Goal: Task Accomplishment & Management: Manage account settings

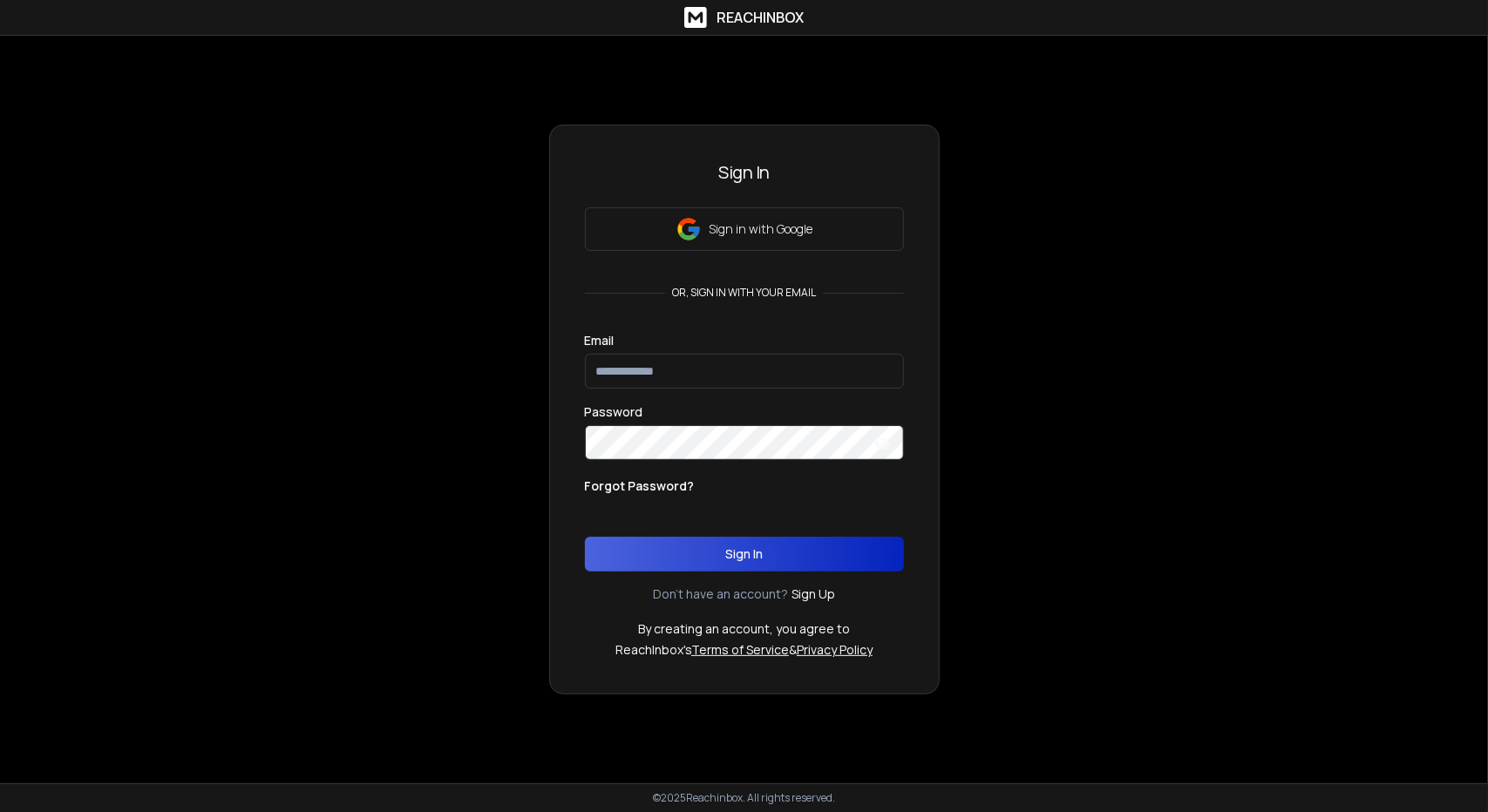
click at [672, 375] on input "email" at bounding box center [745, 371] width 320 height 35
paste input "**********"
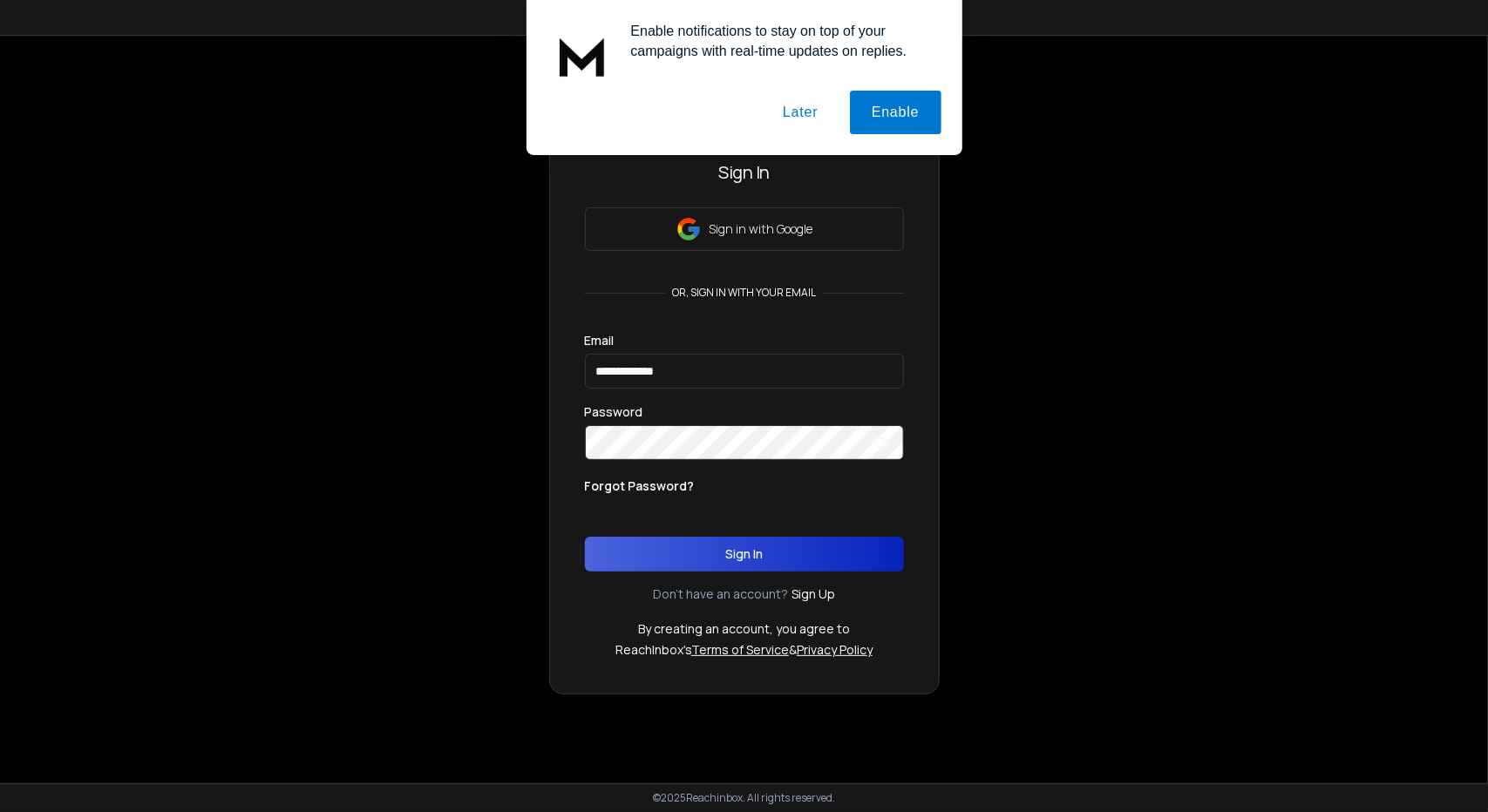
drag, startPoint x: 708, startPoint y: 352, endPoint x: 699, endPoint y: 375, distance: 24.7
click at [708, 357] on div "**********" at bounding box center [745, 362] width 320 height 54
click at [698, 376] on input "**********" at bounding box center [745, 371] width 320 height 35
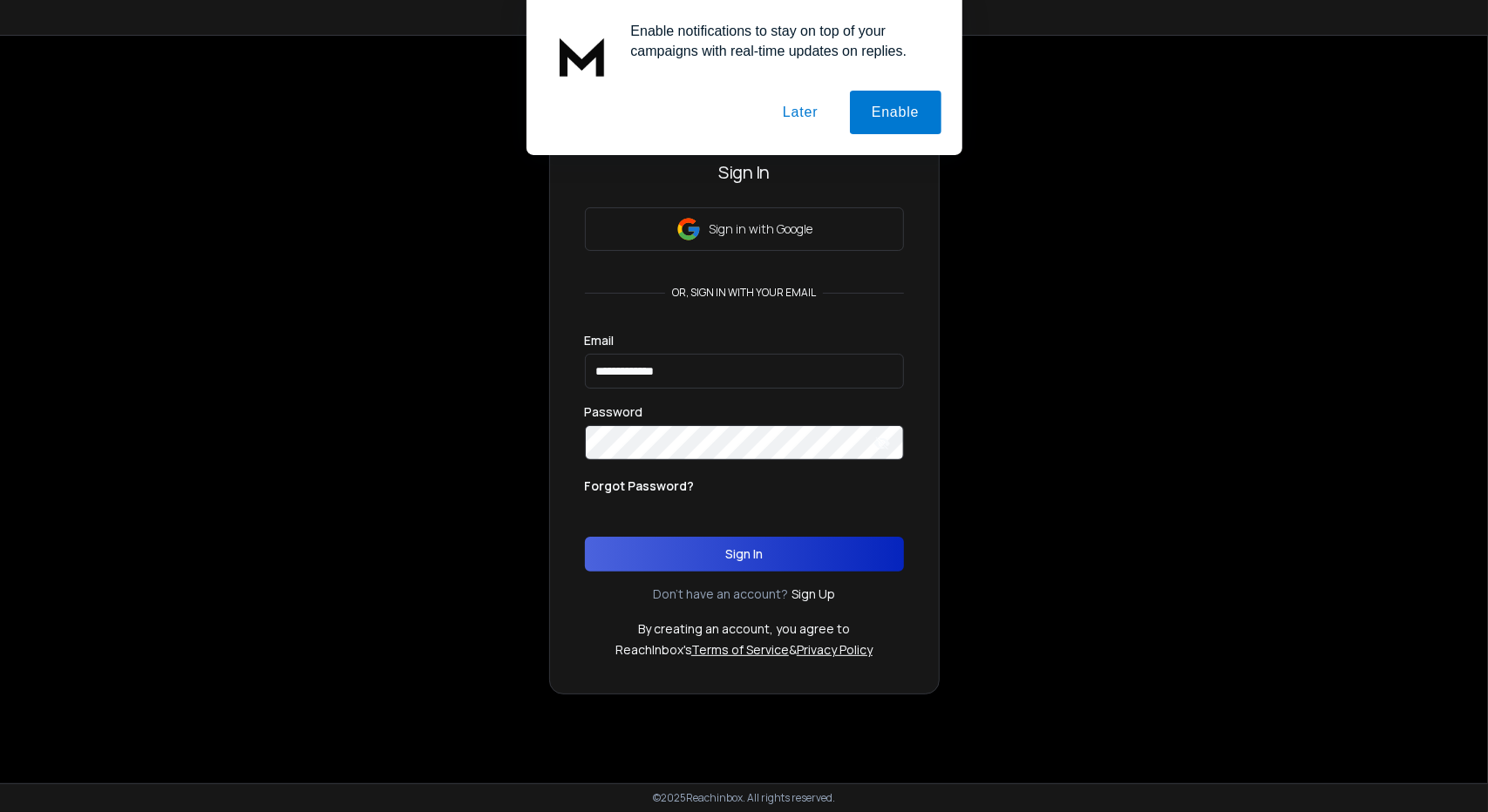
paste input "***"
type input "**********"
click at [710, 561] on button "Sign In" at bounding box center [745, 554] width 320 height 35
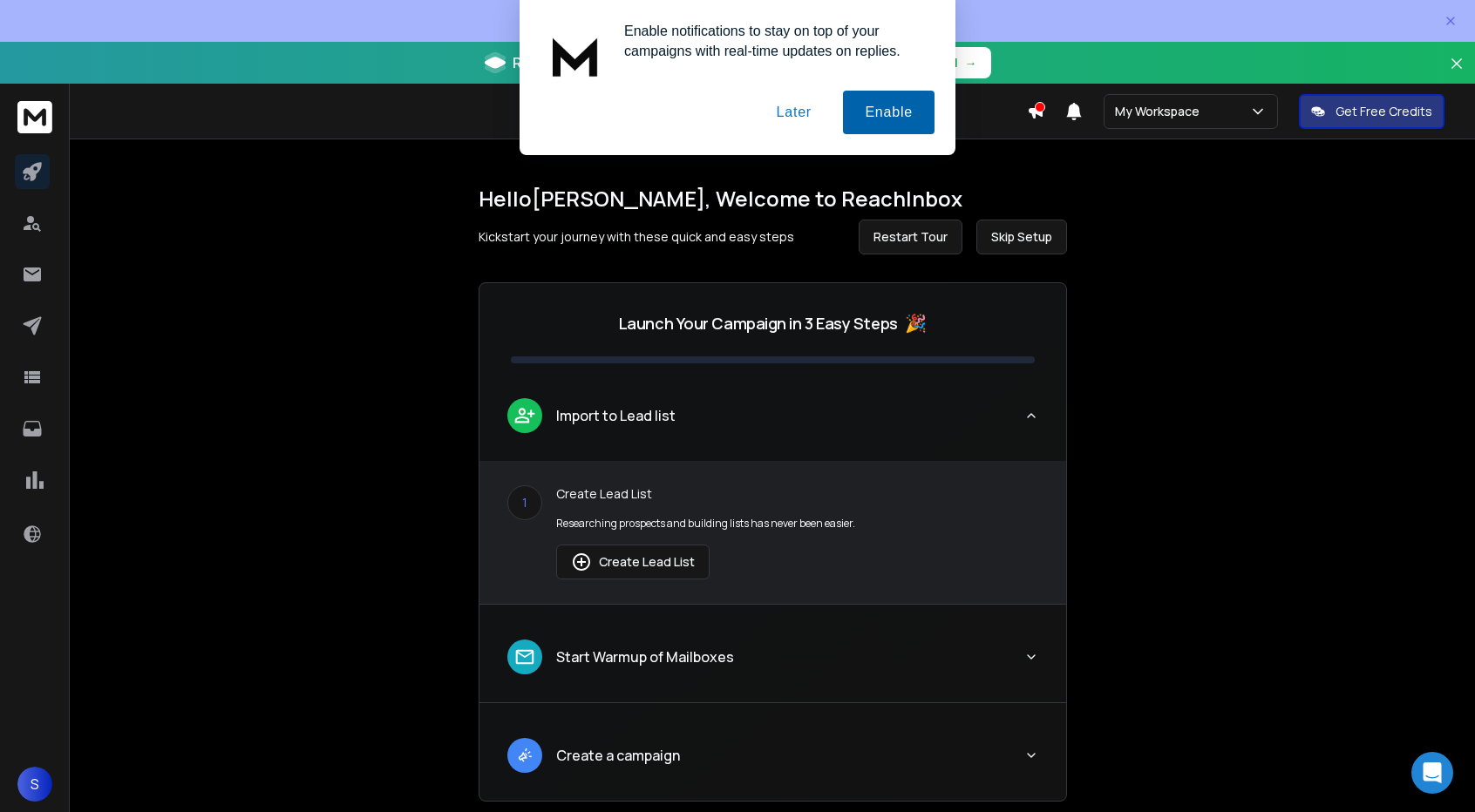
click at [893, 111] on button "Enable" at bounding box center [888, 112] width 91 height 43
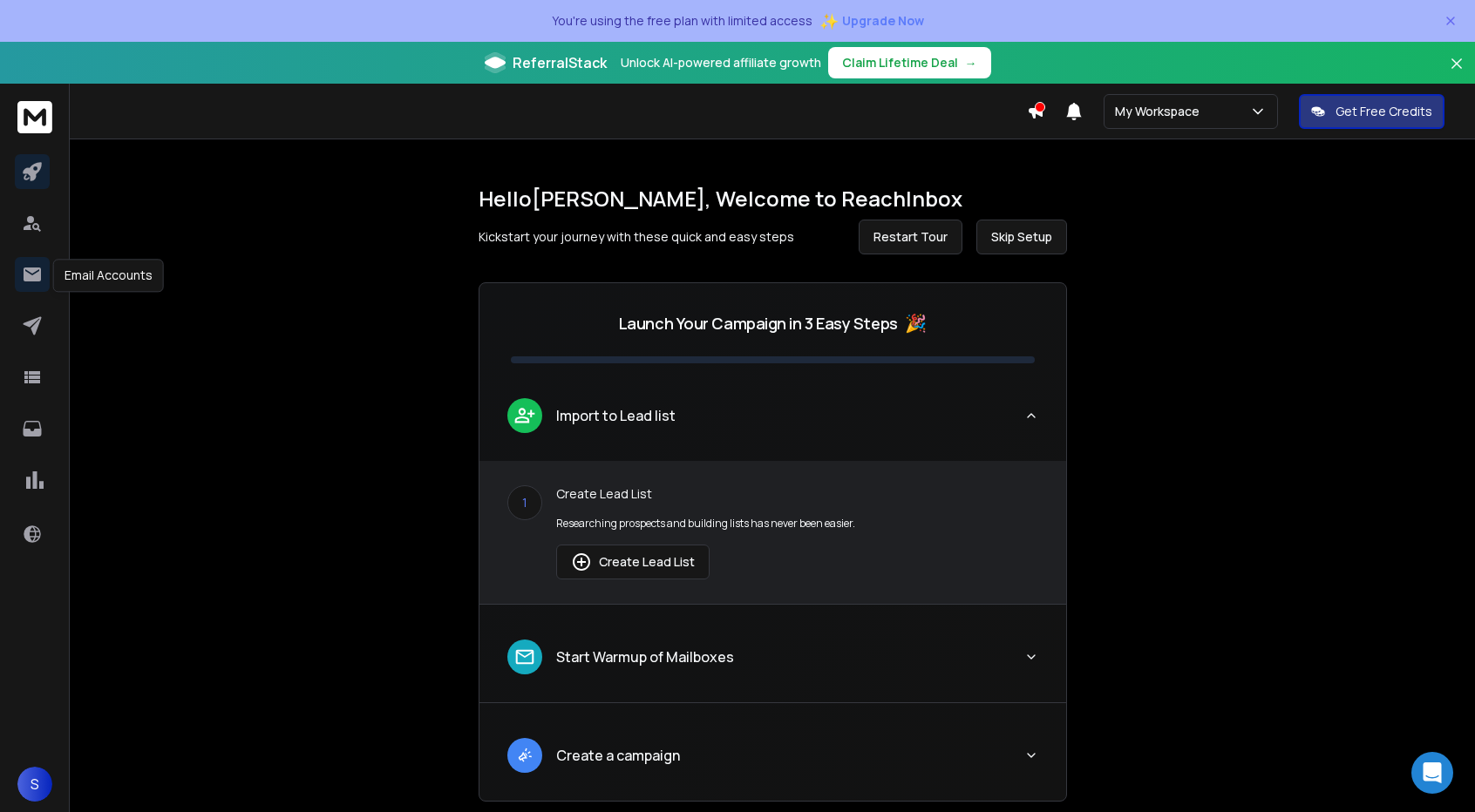
click at [38, 282] on icon at bounding box center [32, 274] width 17 height 13
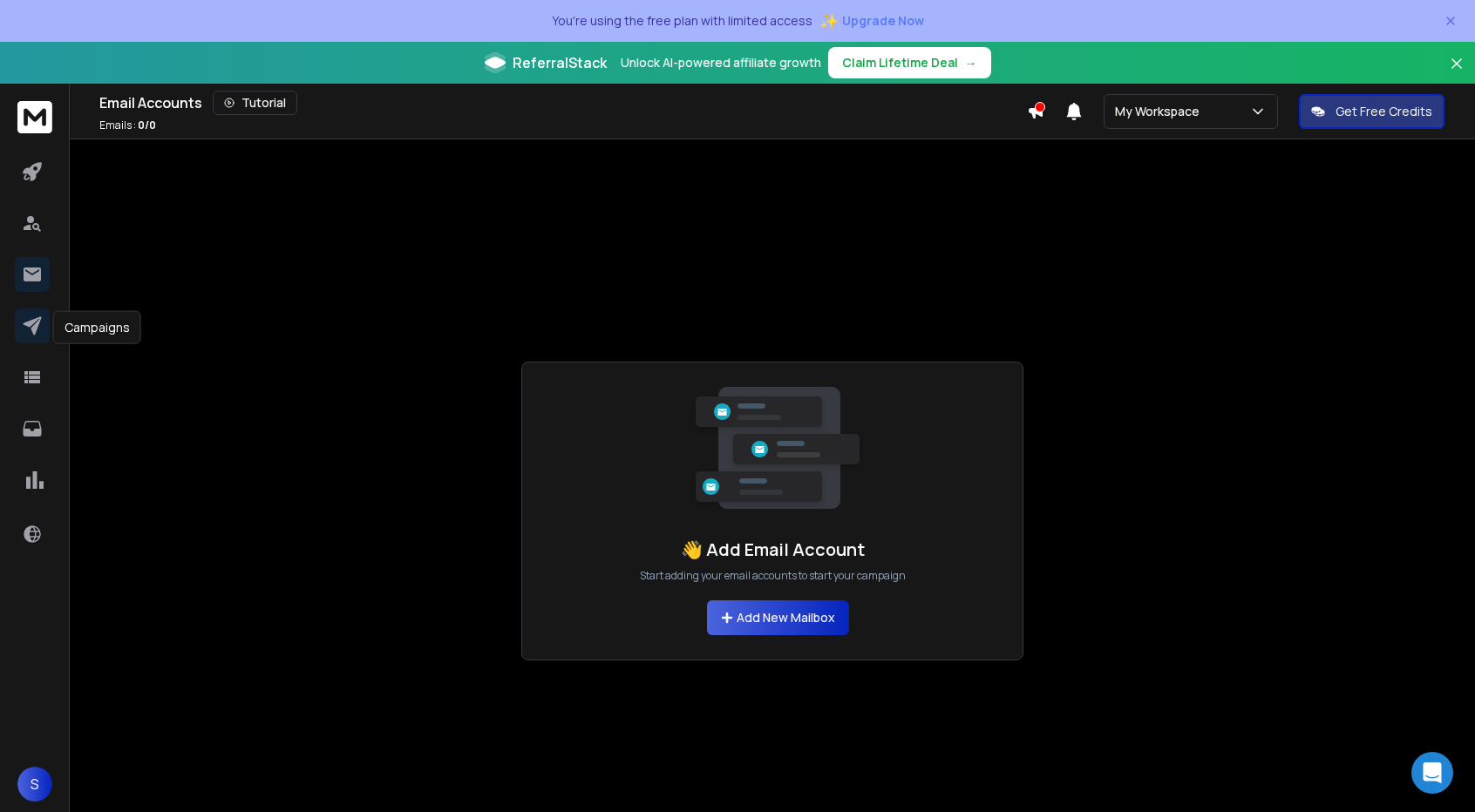
click at [37, 323] on icon at bounding box center [32, 326] width 18 height 18
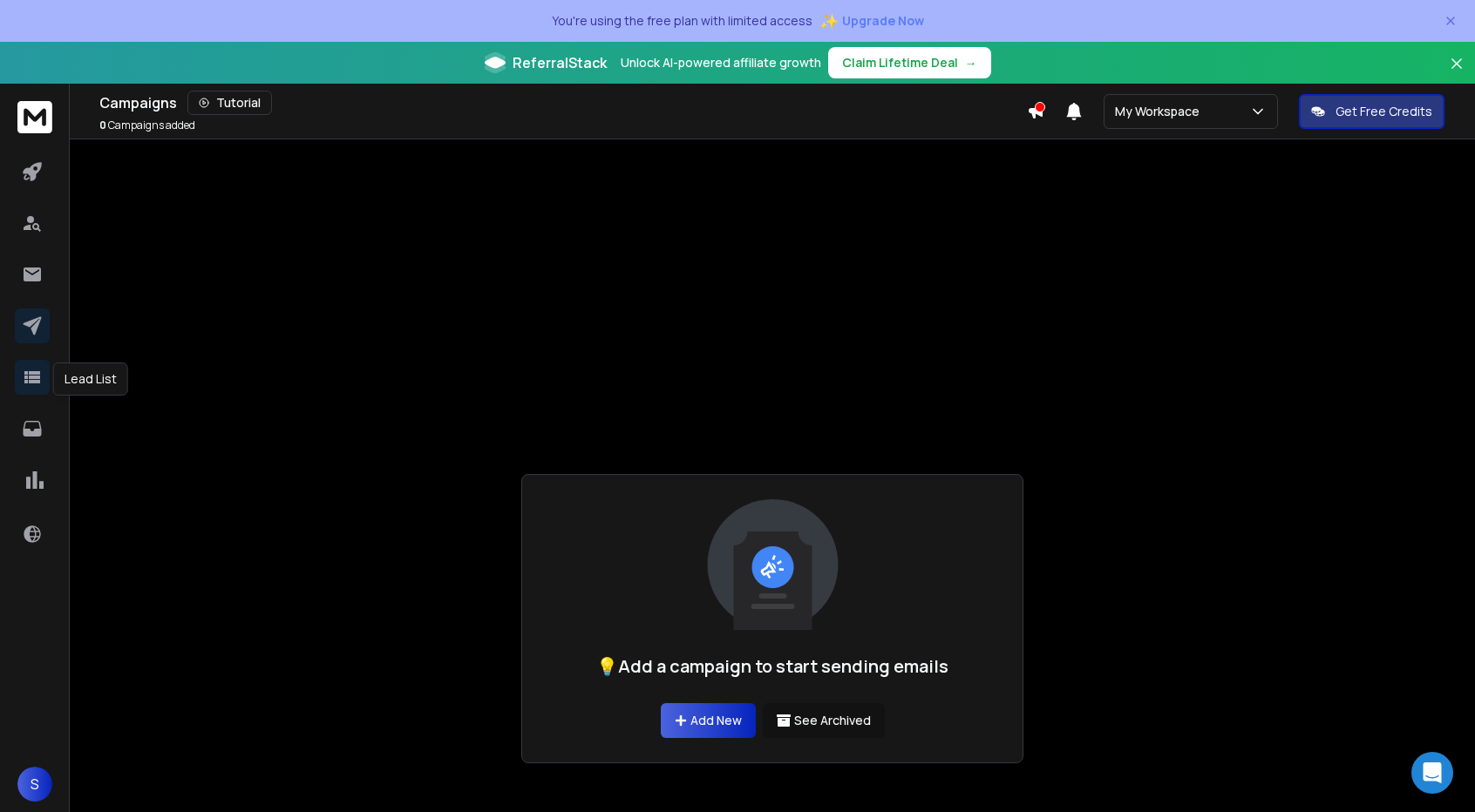
click at [35, 383] on icon at bounding box center [32, 377] width 15 height 13
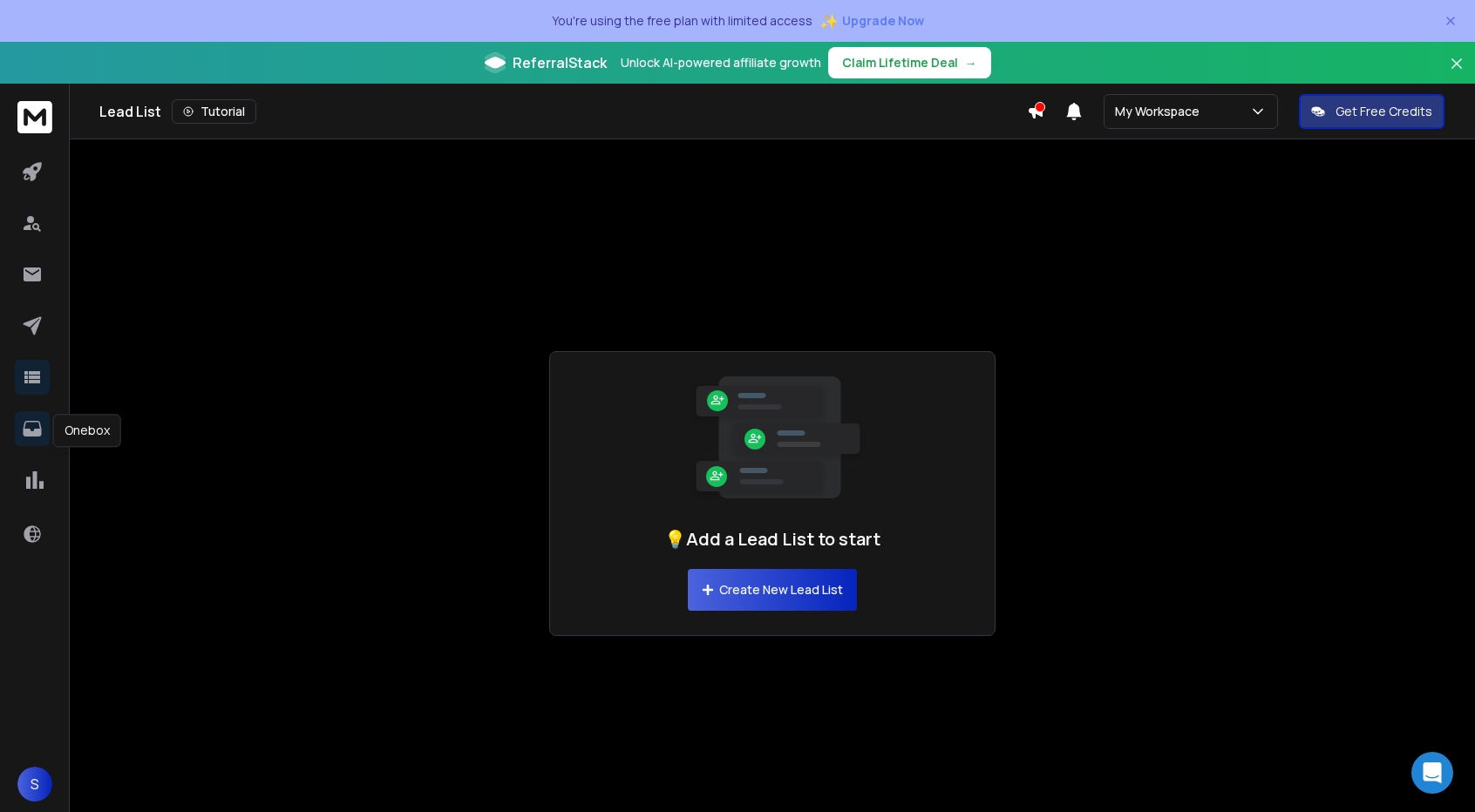
click at [38, 432] on icon at bounding box center [32, 429] width 18 height 15
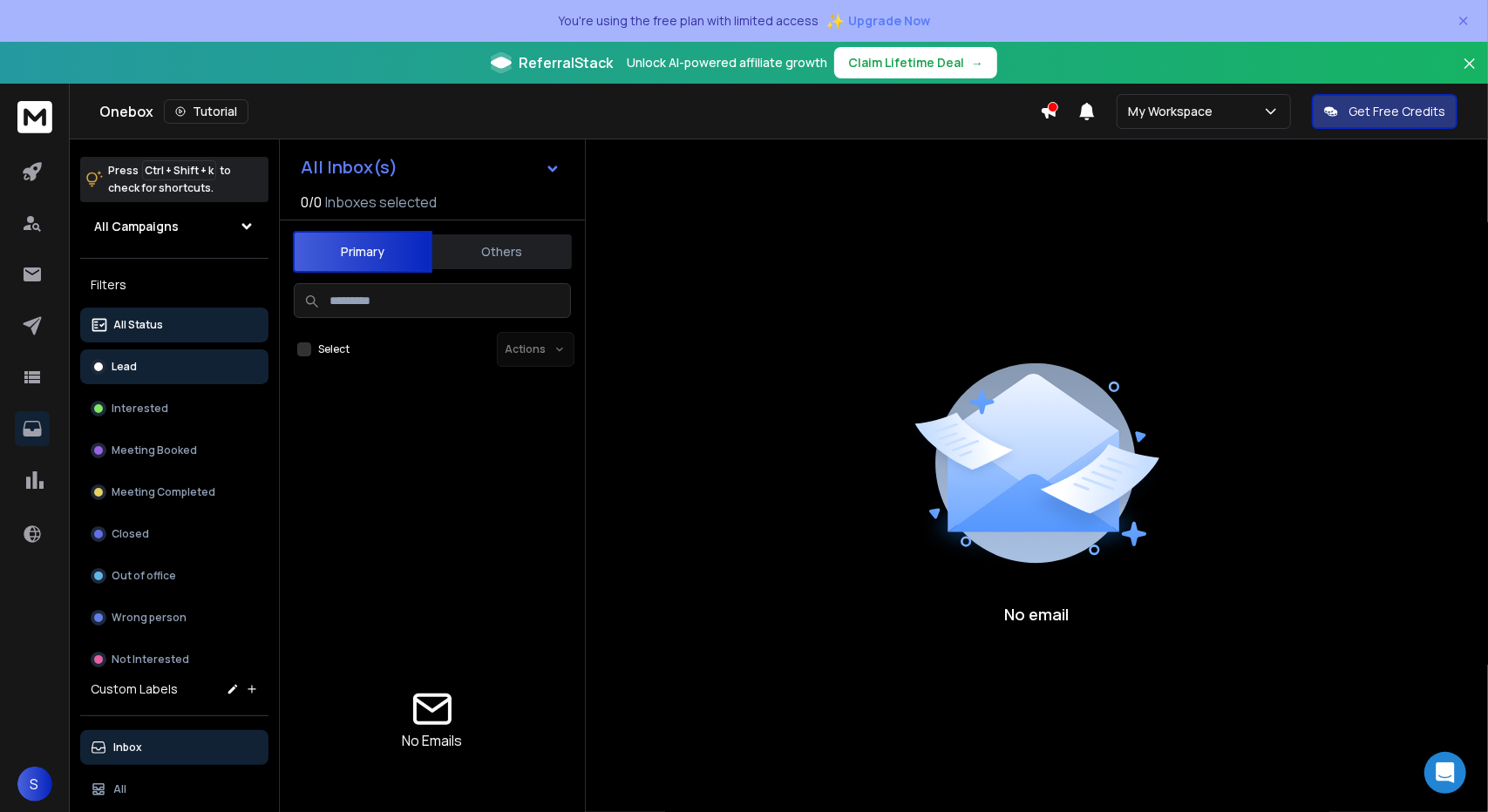
click at [145, 368] on button "Lead" at bounding box center [174, 367] width 189 height 35
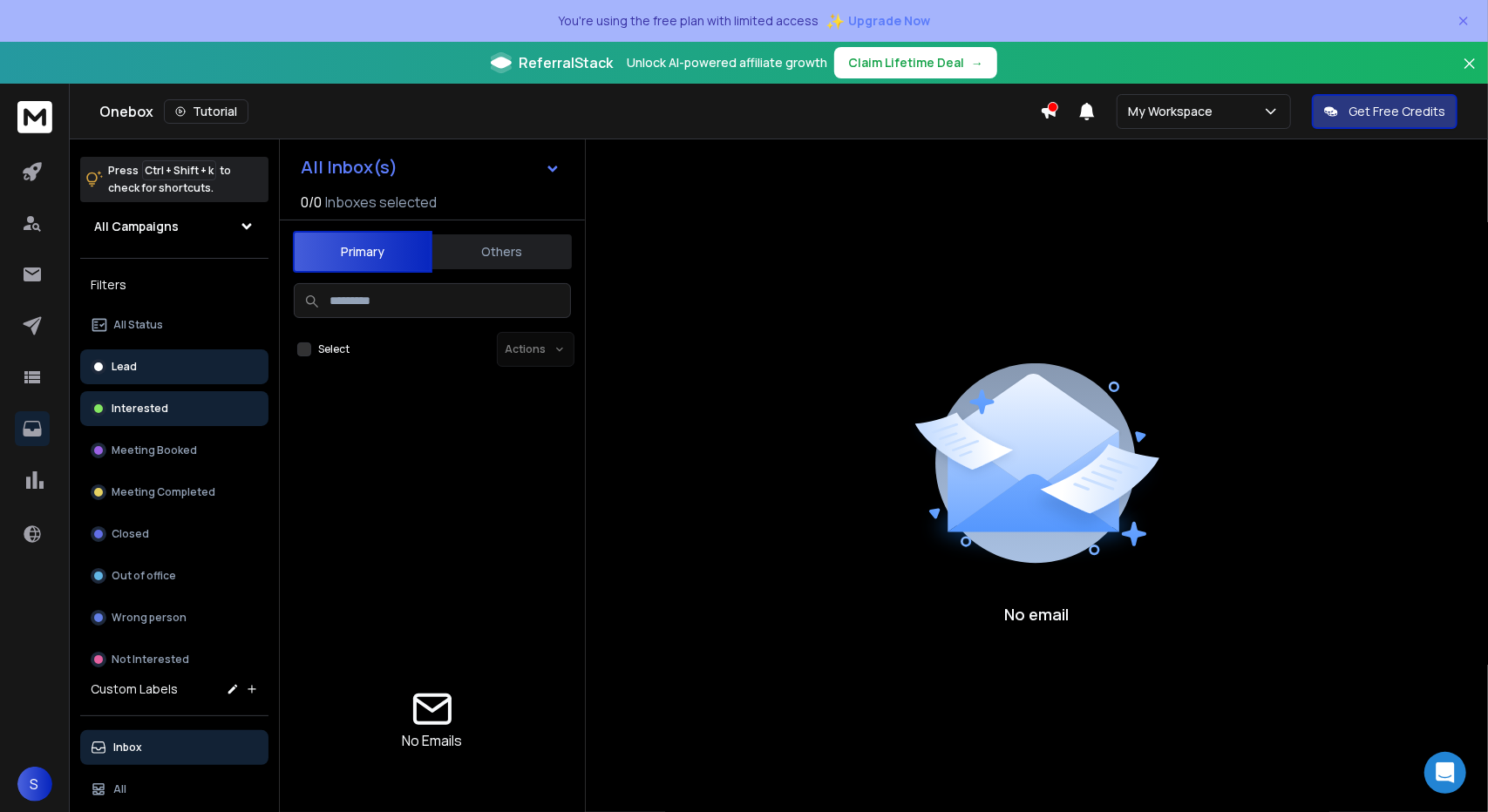
click at [143, 410] on p "Interested" at bounding box center [140, 409] width 57 height 13
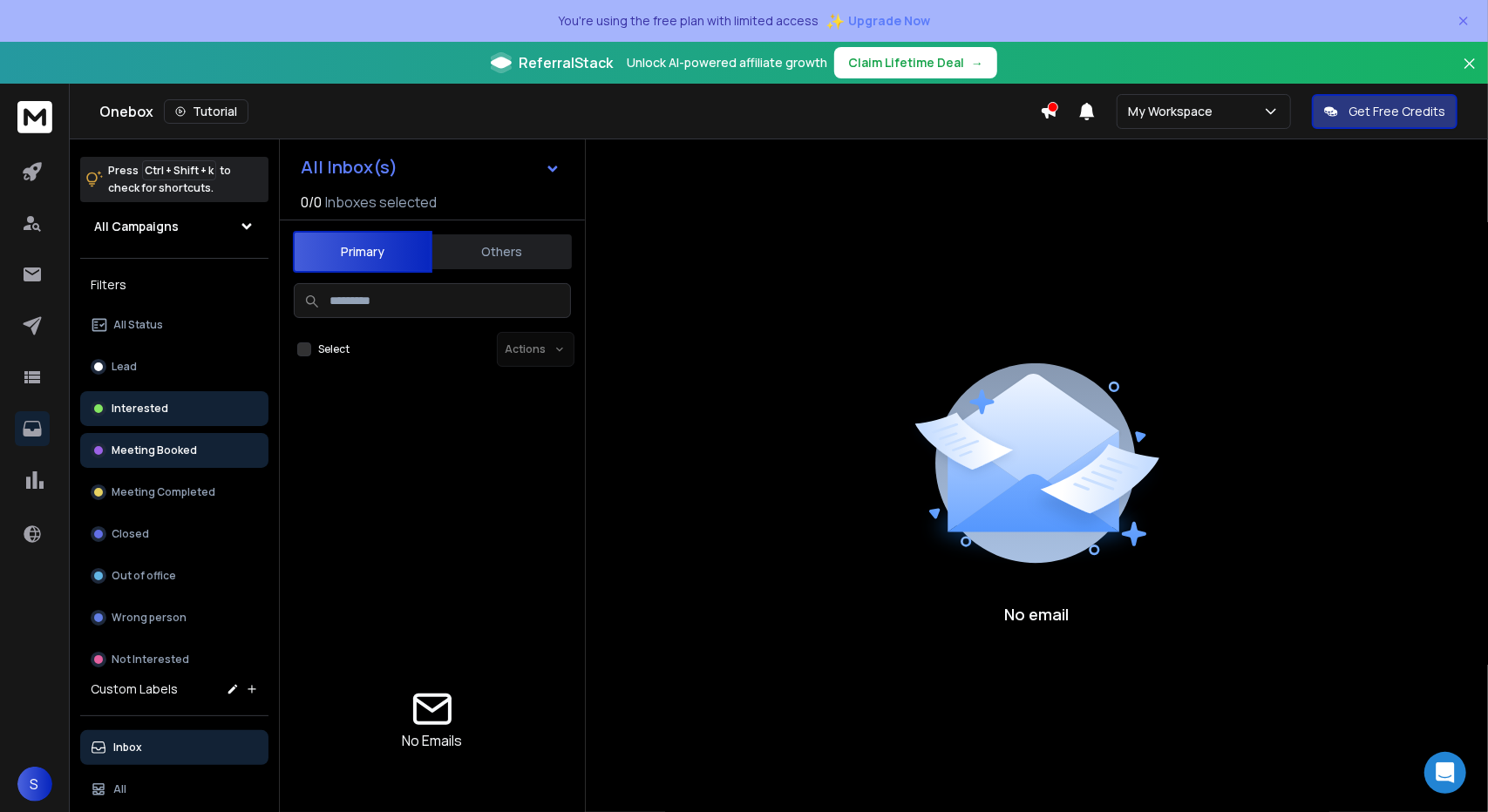
click at [146, 444] on p "Meeting Booked" at bounding box center [154, 450] width 86 height 13
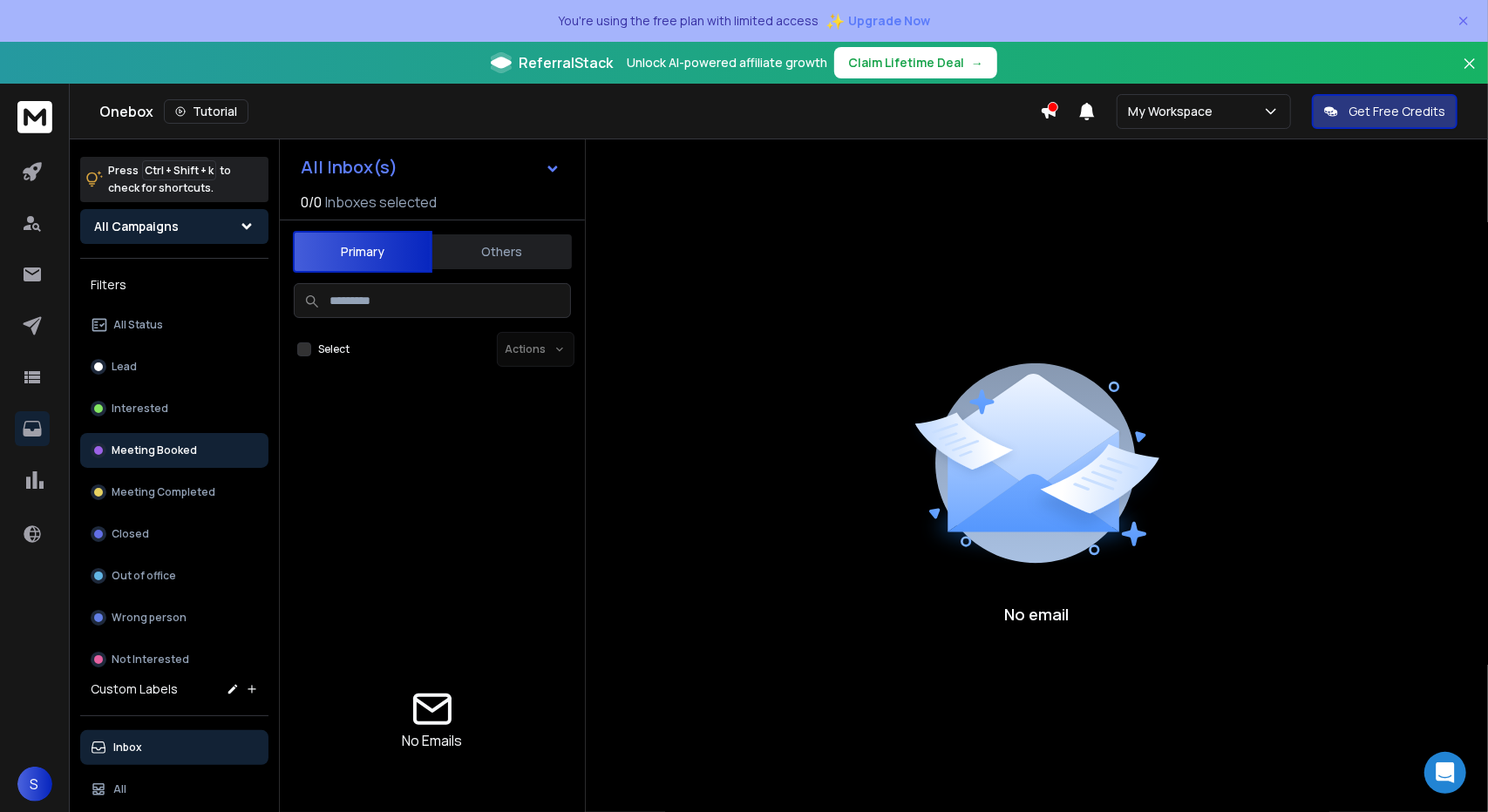
click at [230, 241] on button "All Campaigns" at bounding box center [174, 226] width 189 height 35
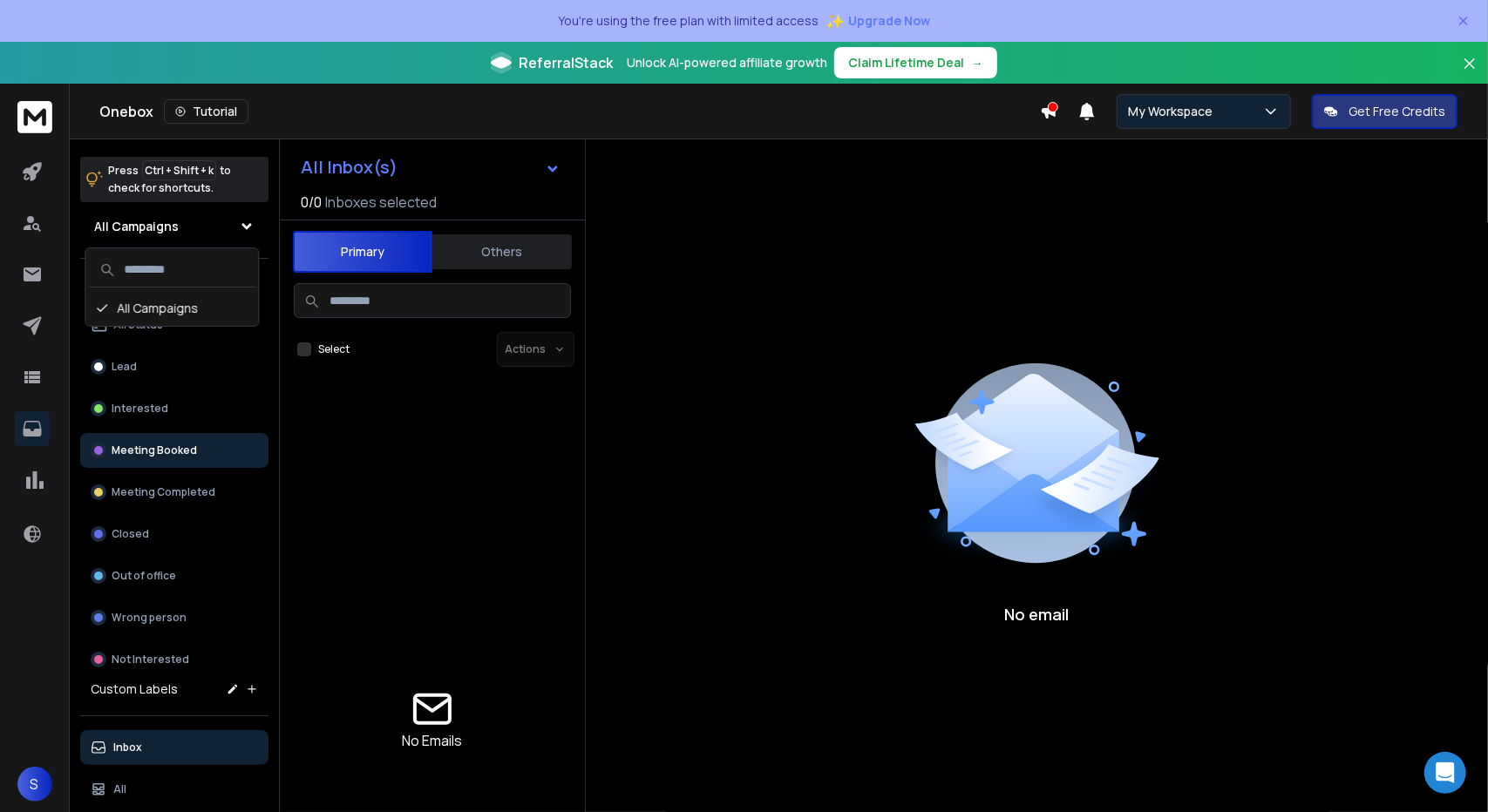
click at [1214, 111] on p "My Workspace" at bounding box center [1173, 112] width 91 height 17
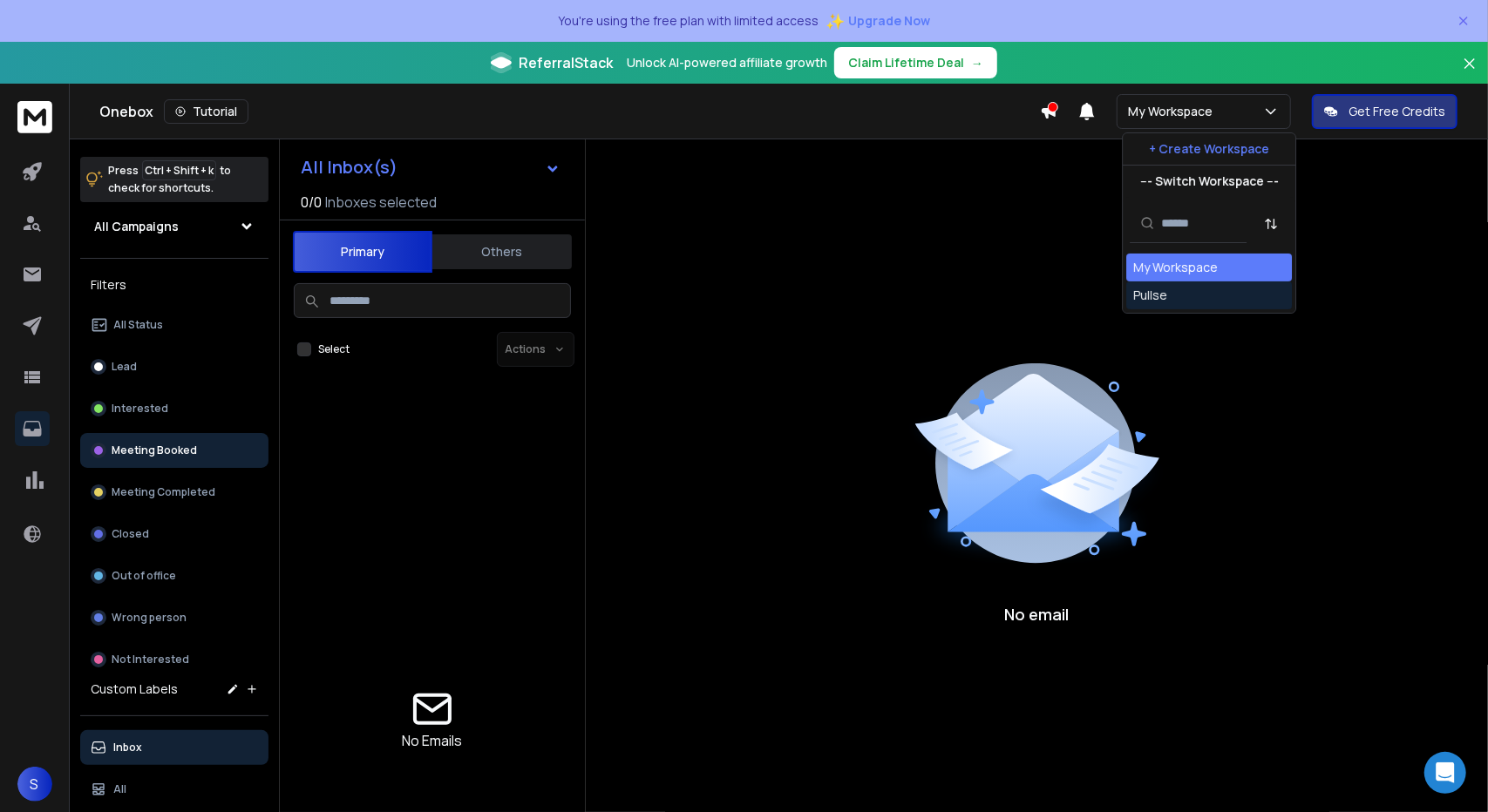
click at [1201, 297] on div "Pullse" at bounding box center [1209, 295] width 166 height 28
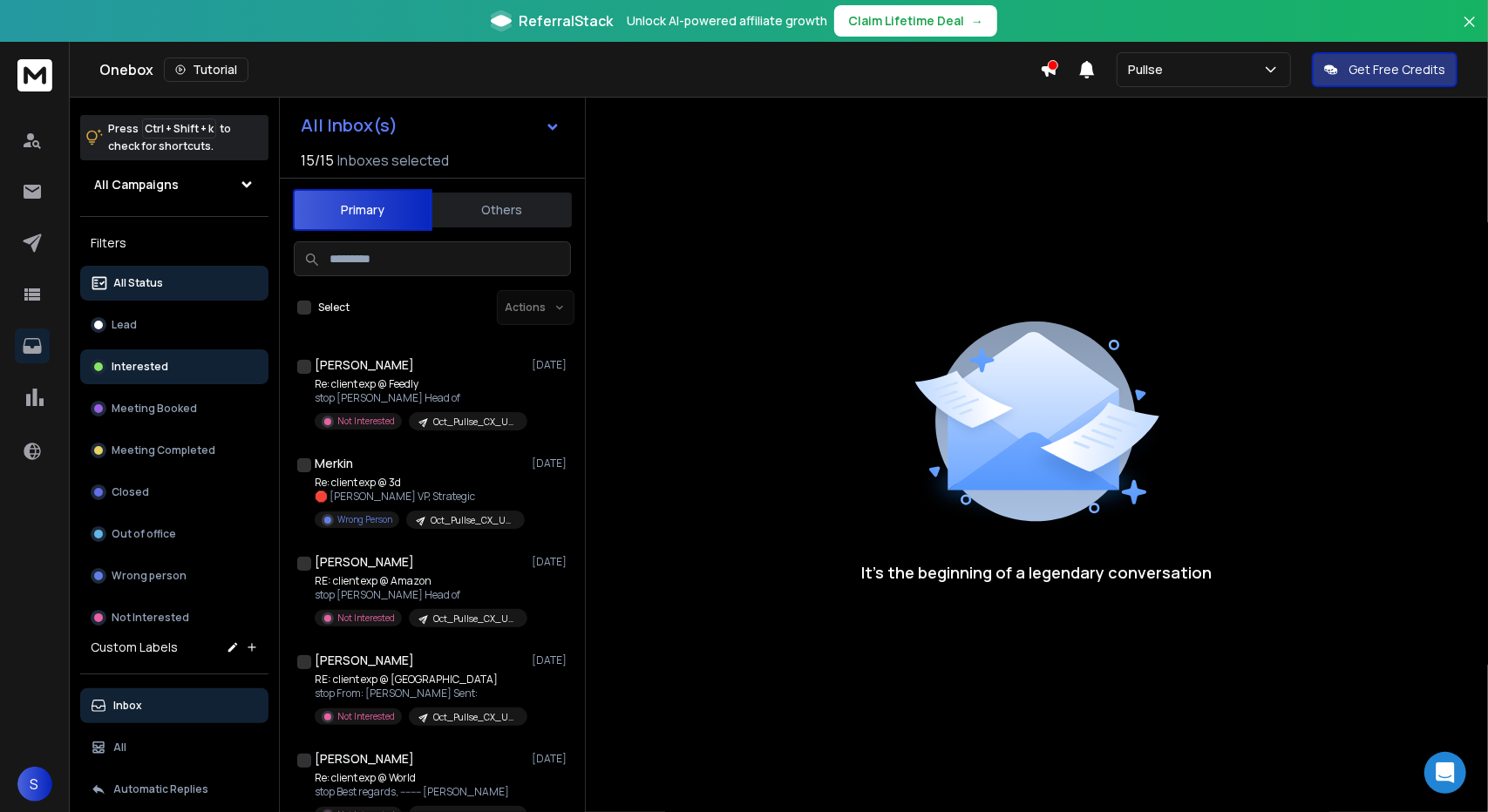
click at [145, 367] on p "Interested" at bounding box center [140, 367] width 57 height 13
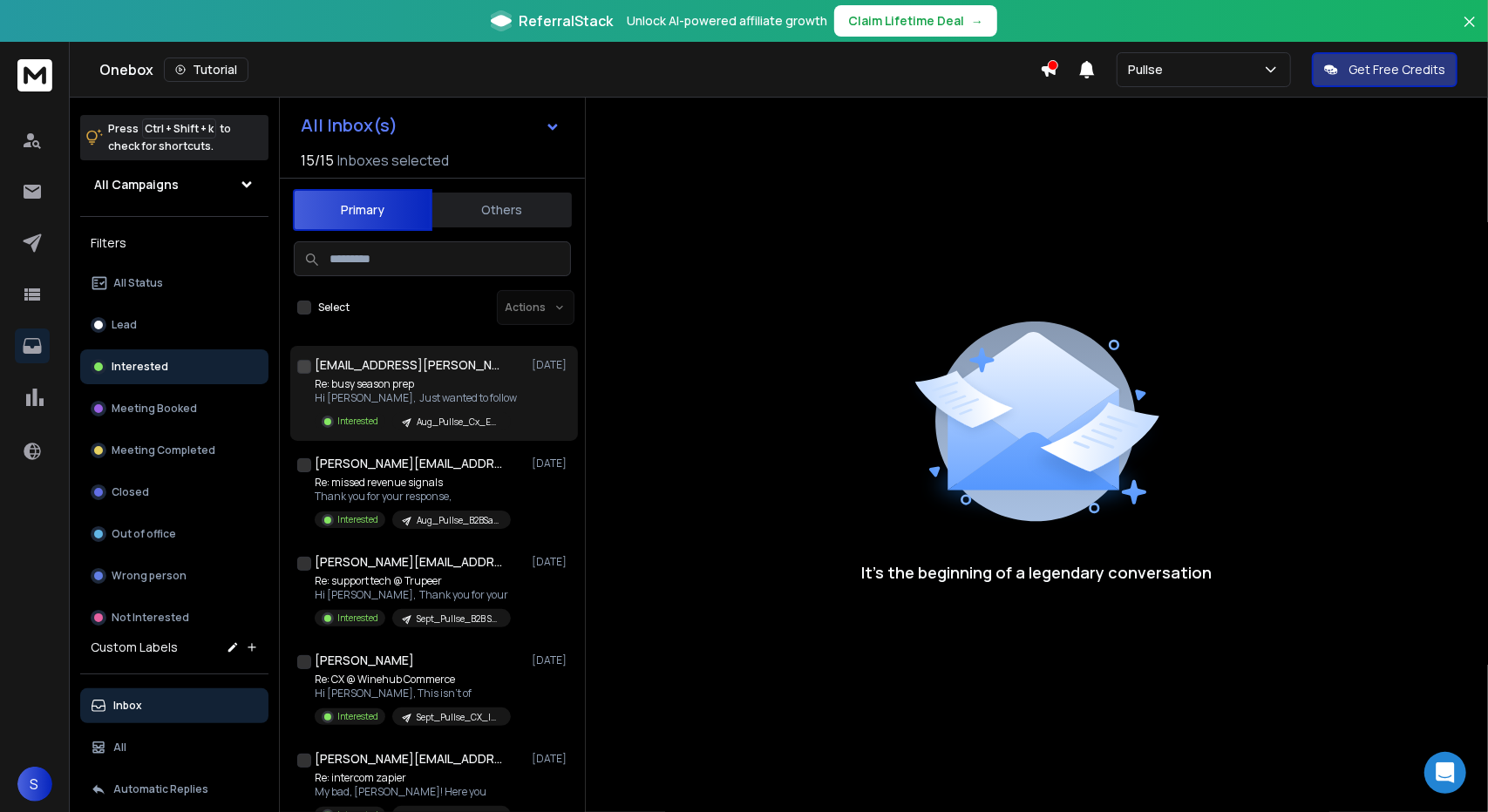
click at [486, 384] on p "Re: busy season prep" at bounding box center [416, 384] width 202 height 13
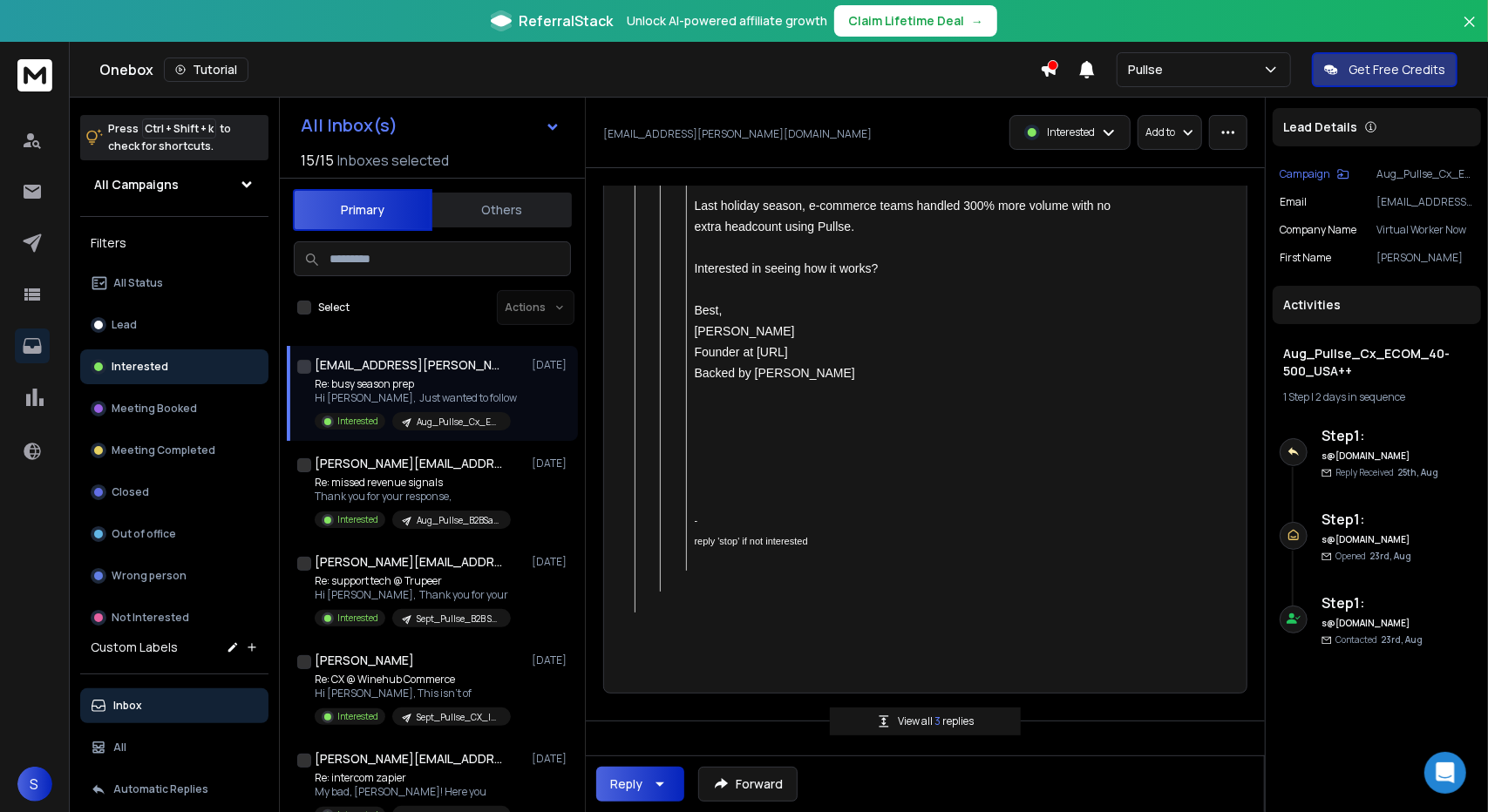
scroll to position [1146, 0]
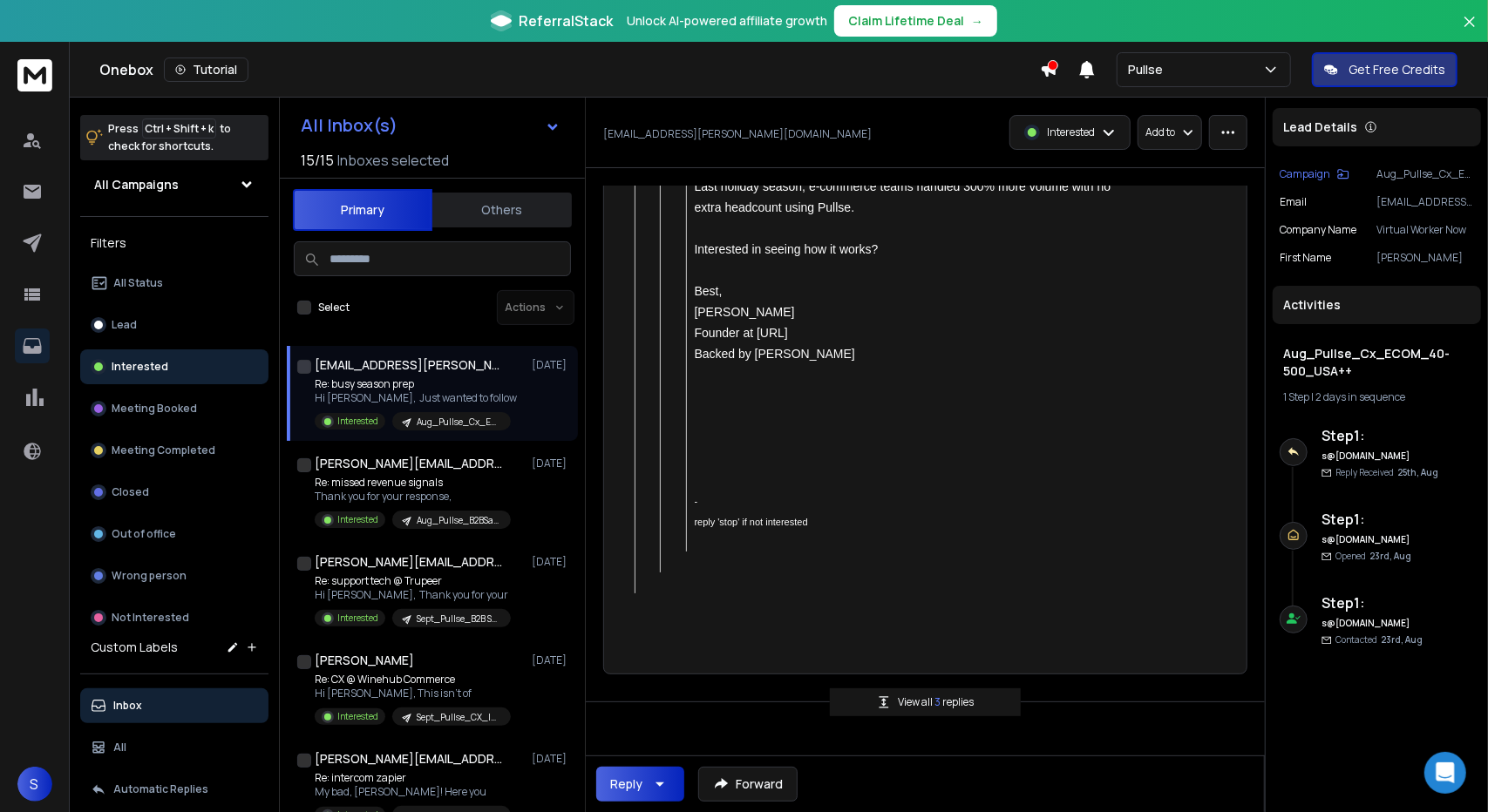
click at [929, 705] on p "View all 3 replies" at bounding box center [936, 702] width 76 height 13
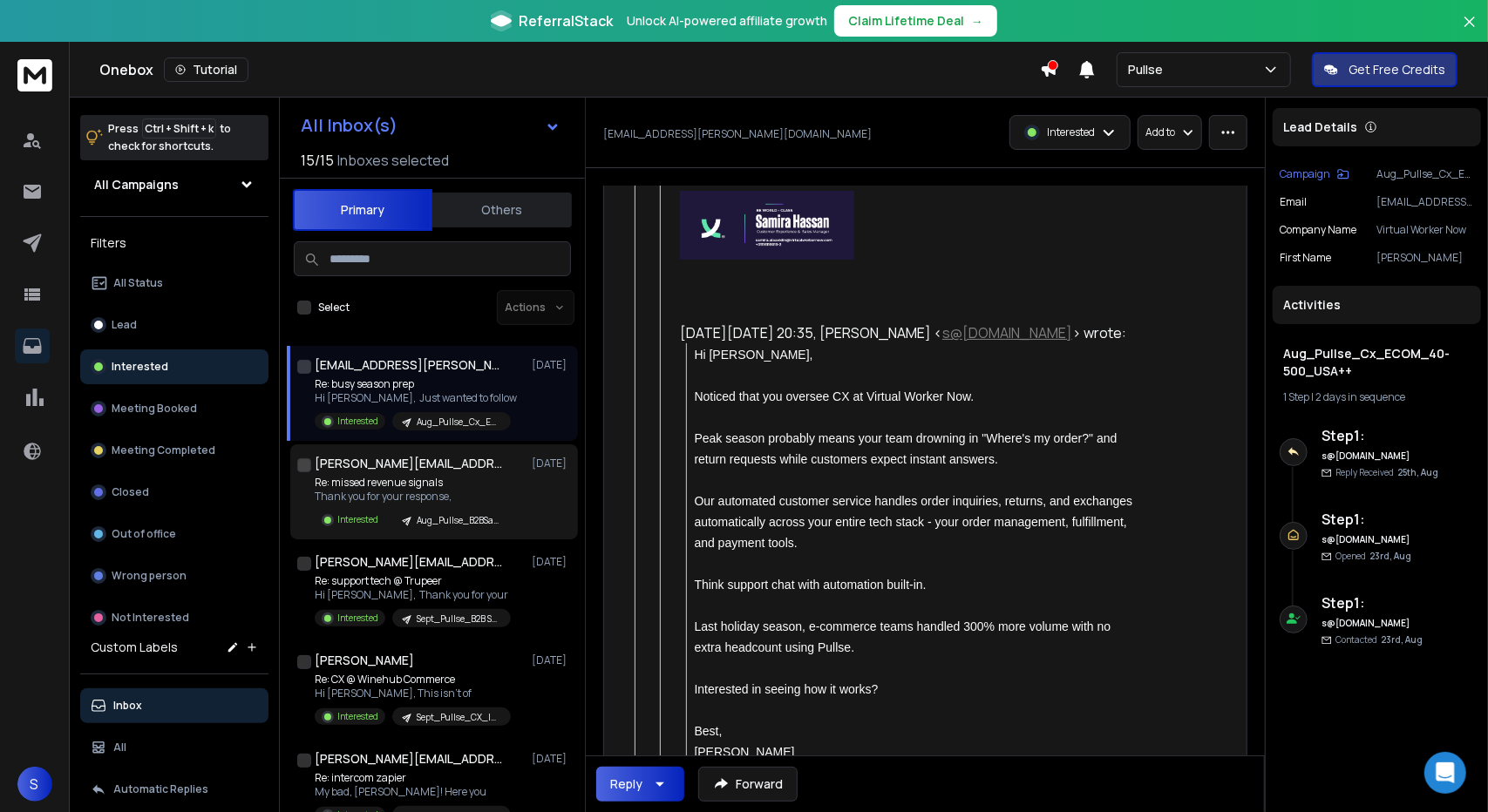
scroll to position [645, 0]
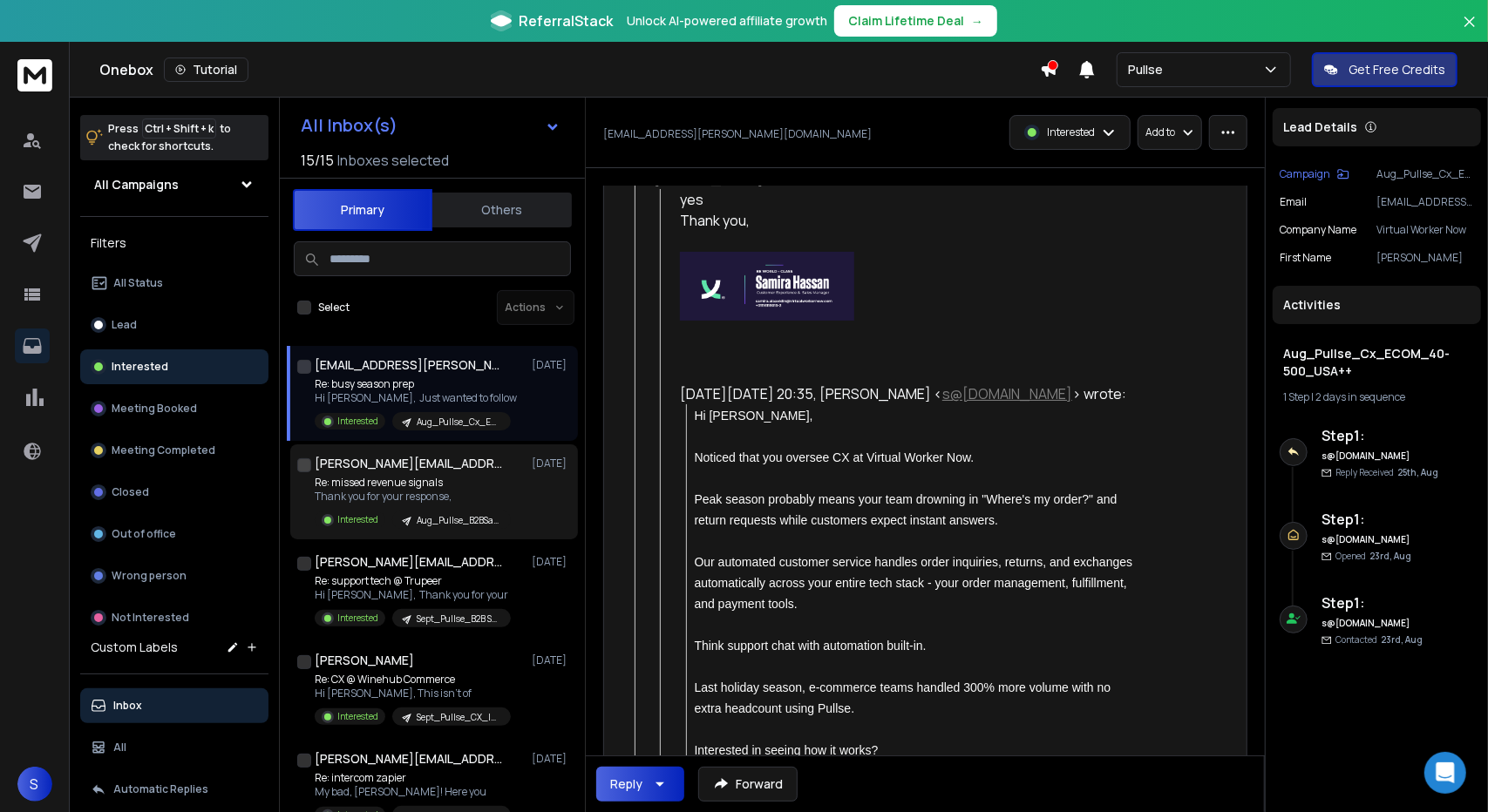
click at [412, 486] on p "Re: missed revenue signals" at bounding box center [413, 483] width 196 height 13
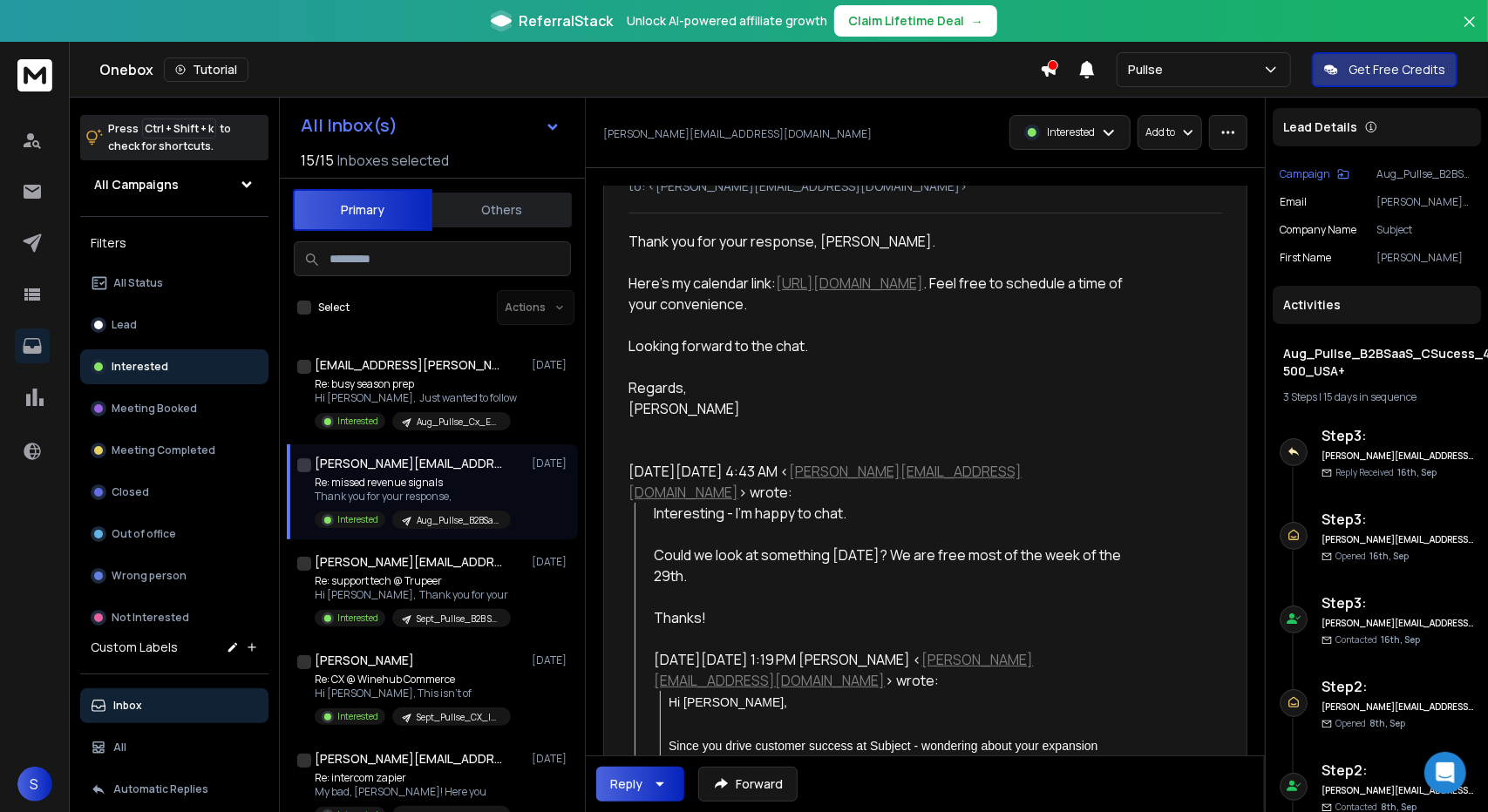
scroll to position [262, 0]
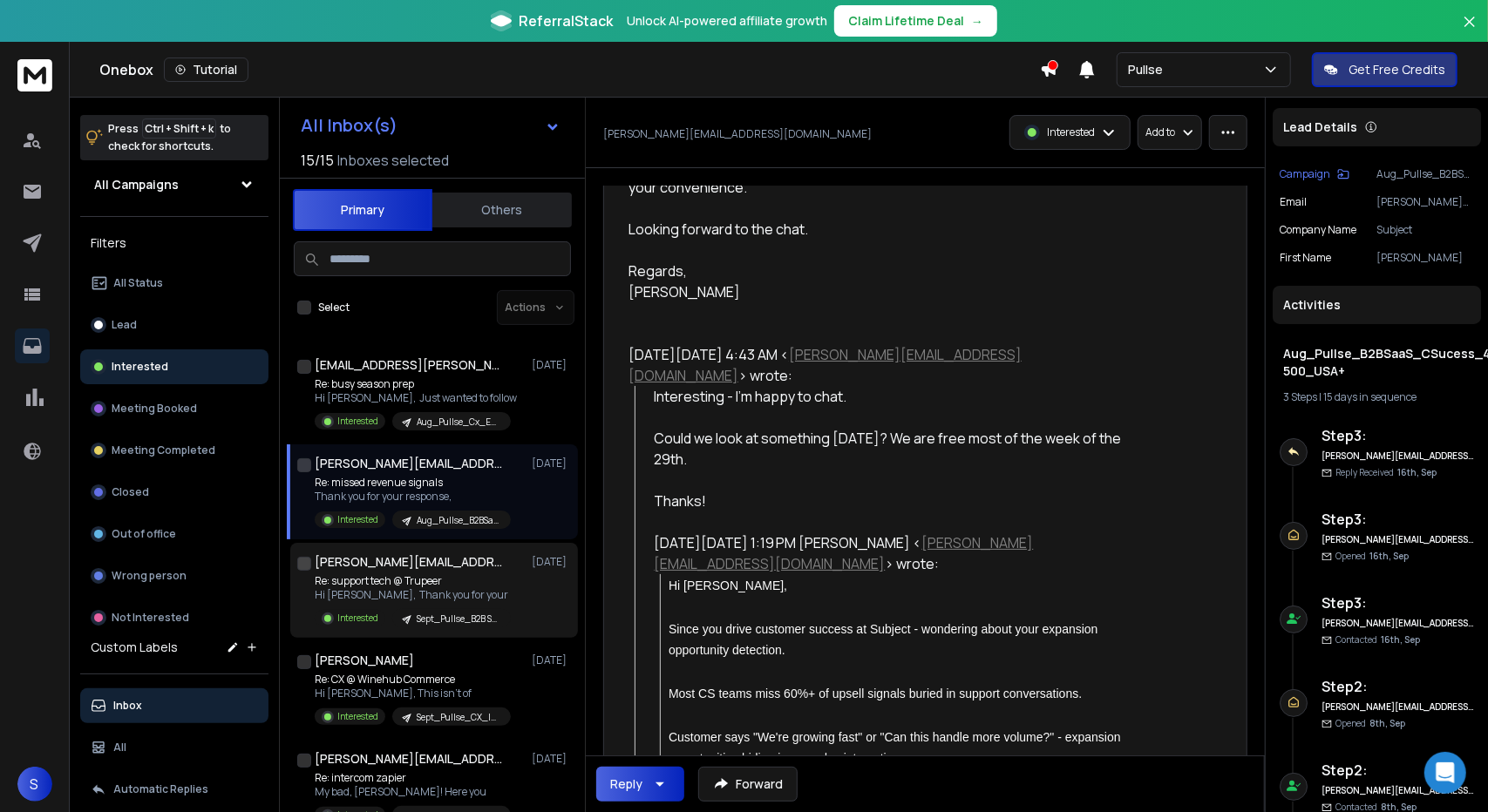
click at [417, 569] on div "manik@trupeer.ai 19 Sep" at bounding box center [443, 562] width 256 height 17
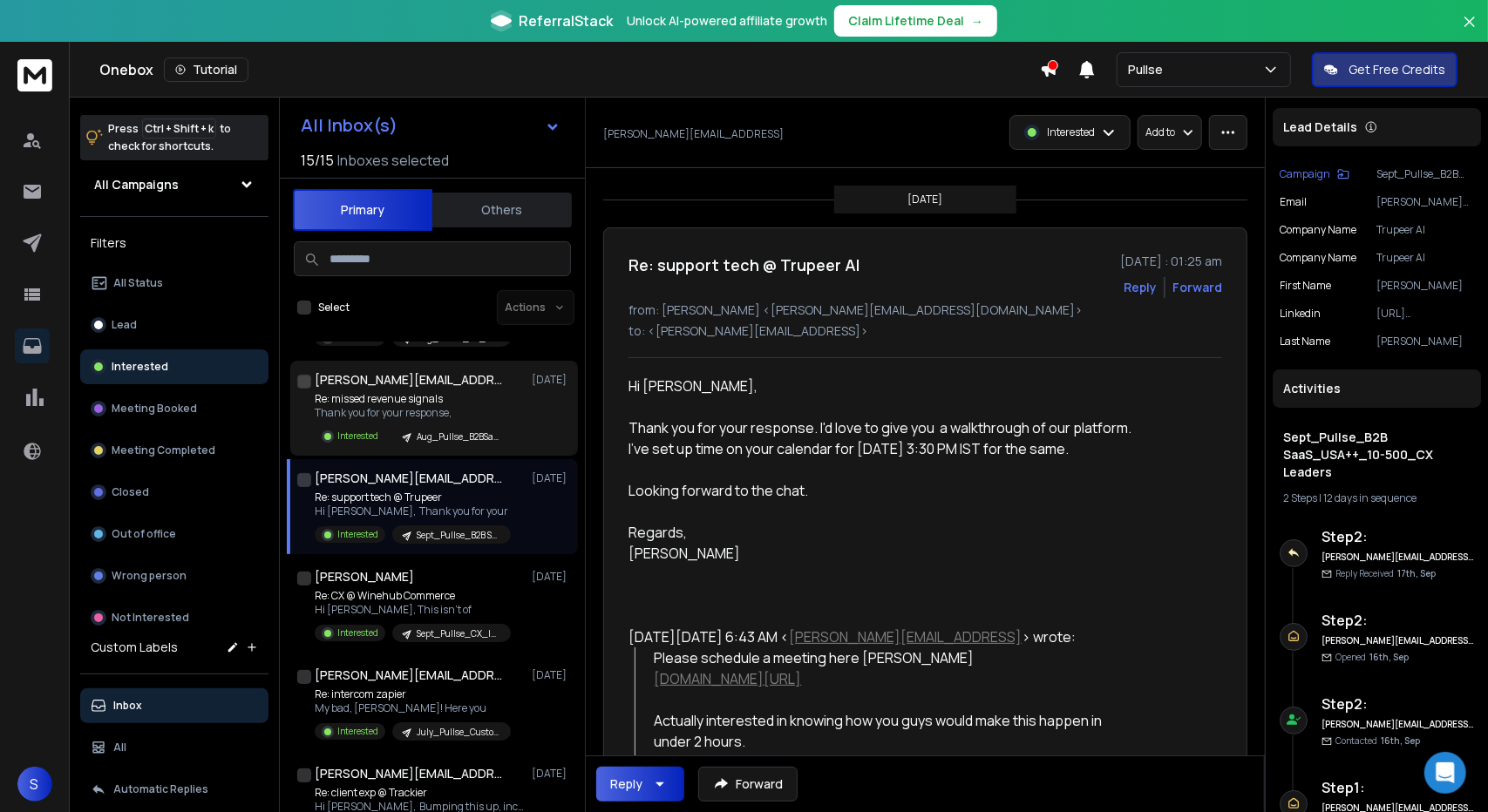
scroll to position [88, 0]
click at [403, 390] on p "Re: missed revenue signals" at bounding box center [413, 395] width 196 height 13
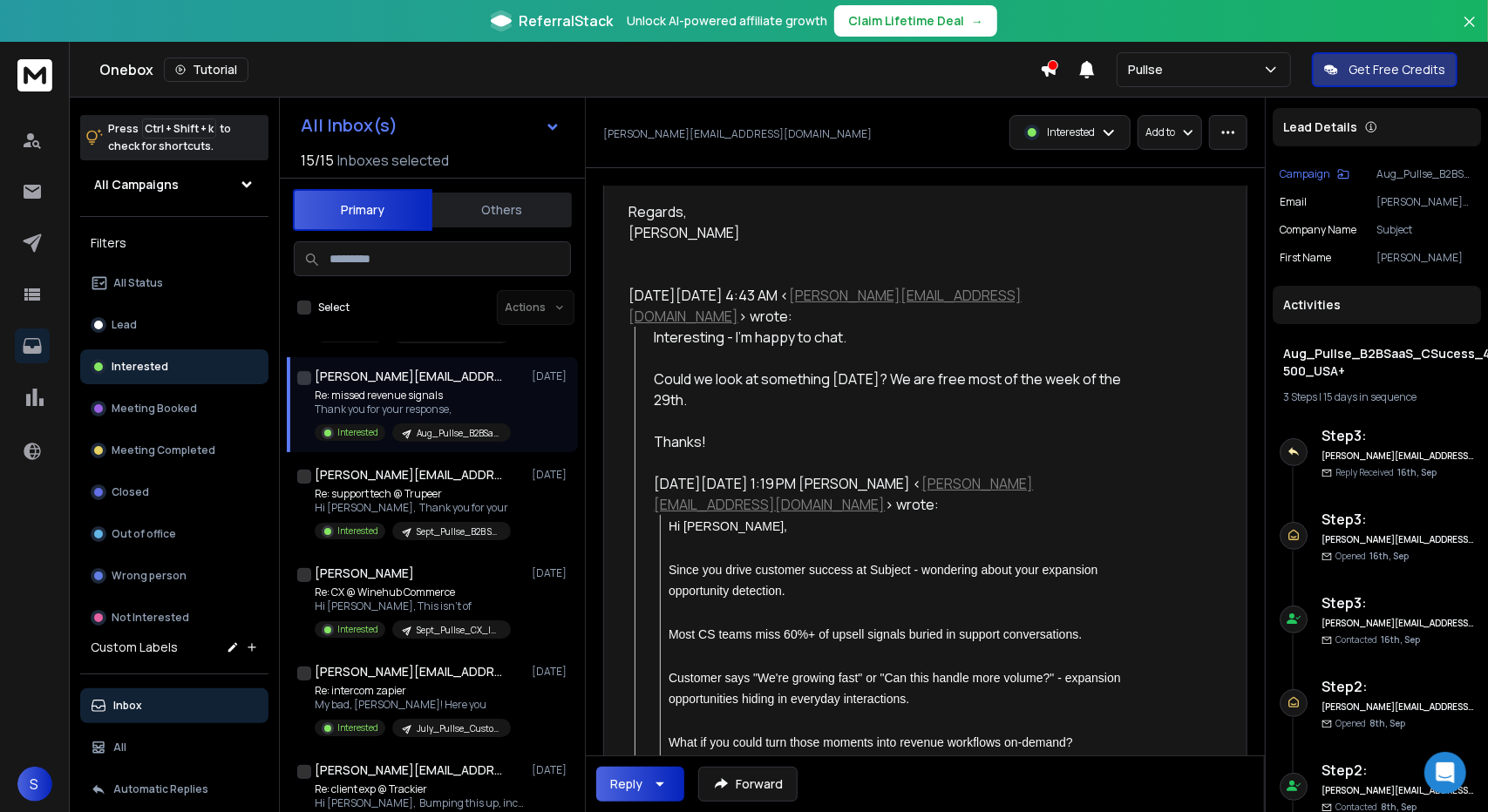
scroll to position [348, 0]
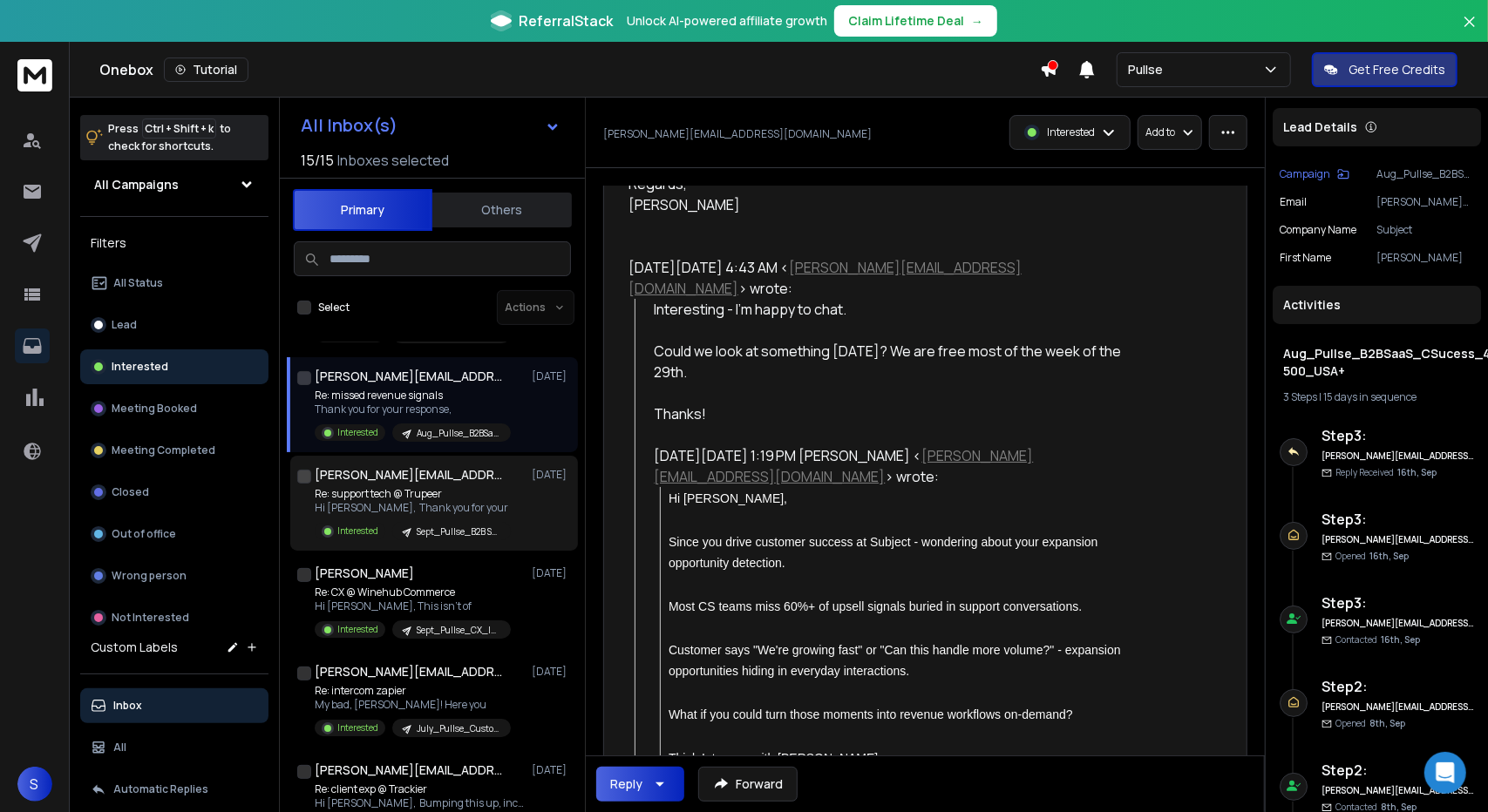
click at [412, 491] on p "Re: support tech @ Trupeer" at bounding box center [413, 494] width 196 height 13
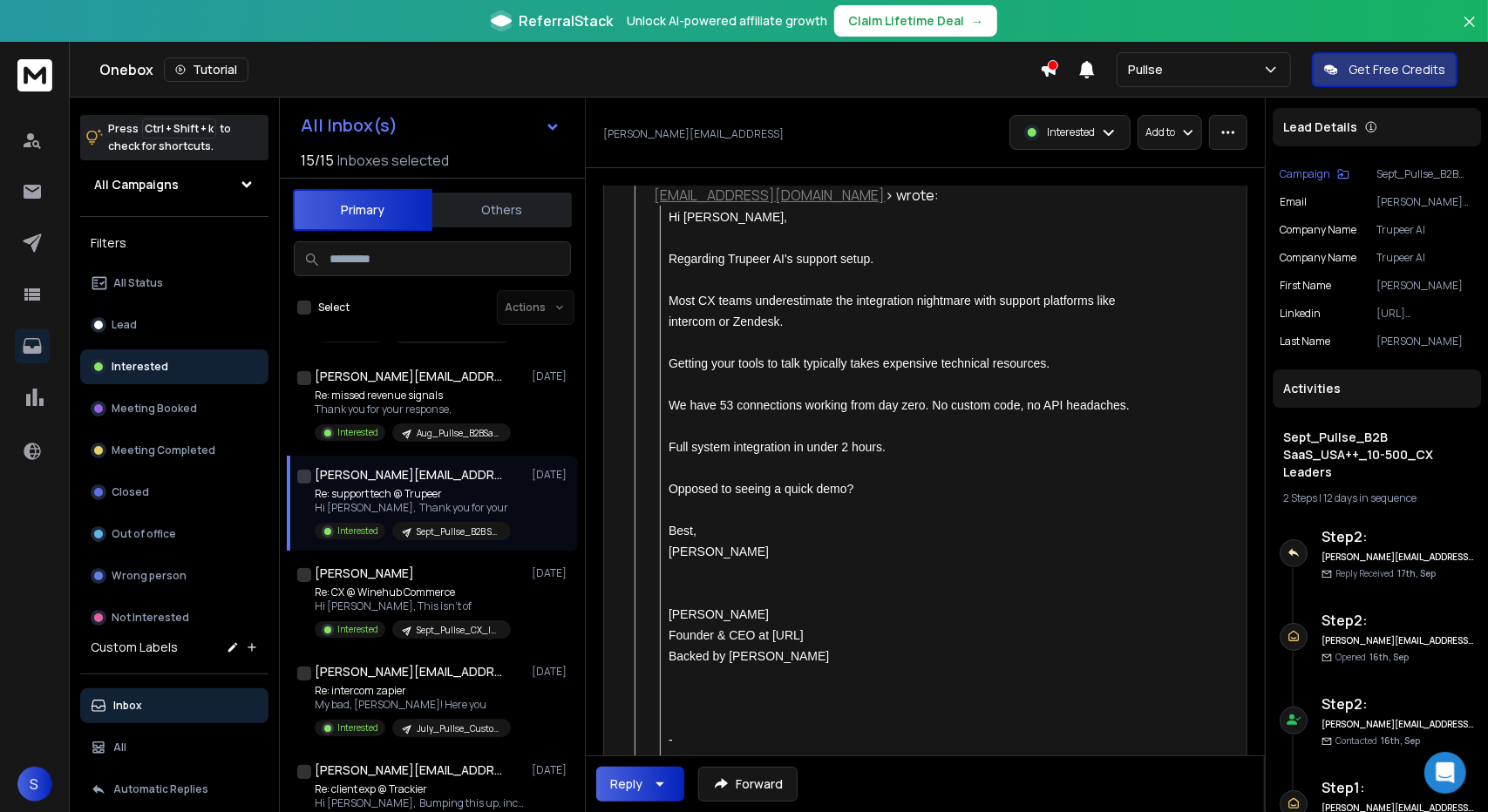
scroll to position [836, 0]
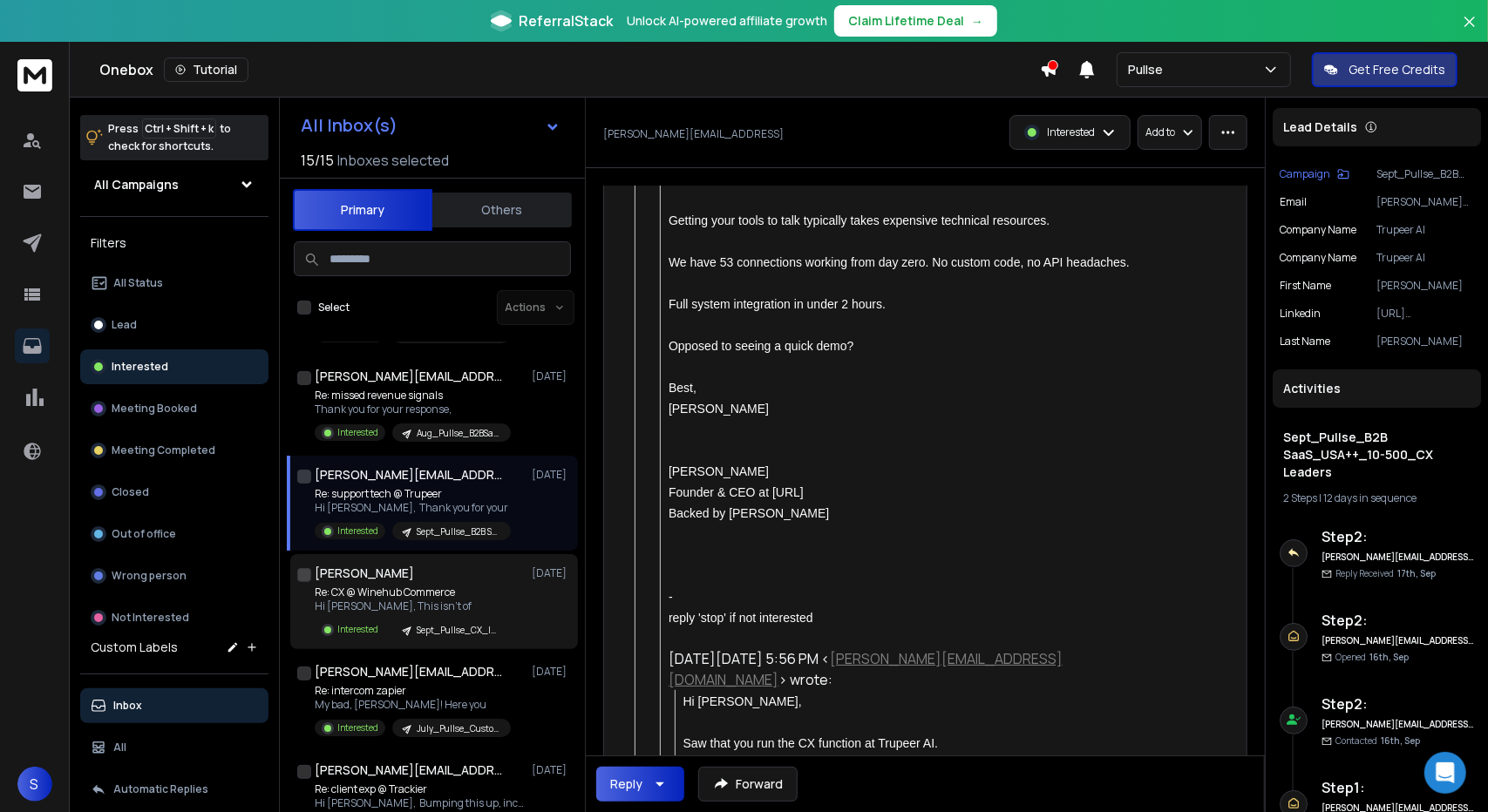
click at [410, 601] on p "Hi Suhail, This isn’t of" at bounding box center [413, 606] width 196 height 13
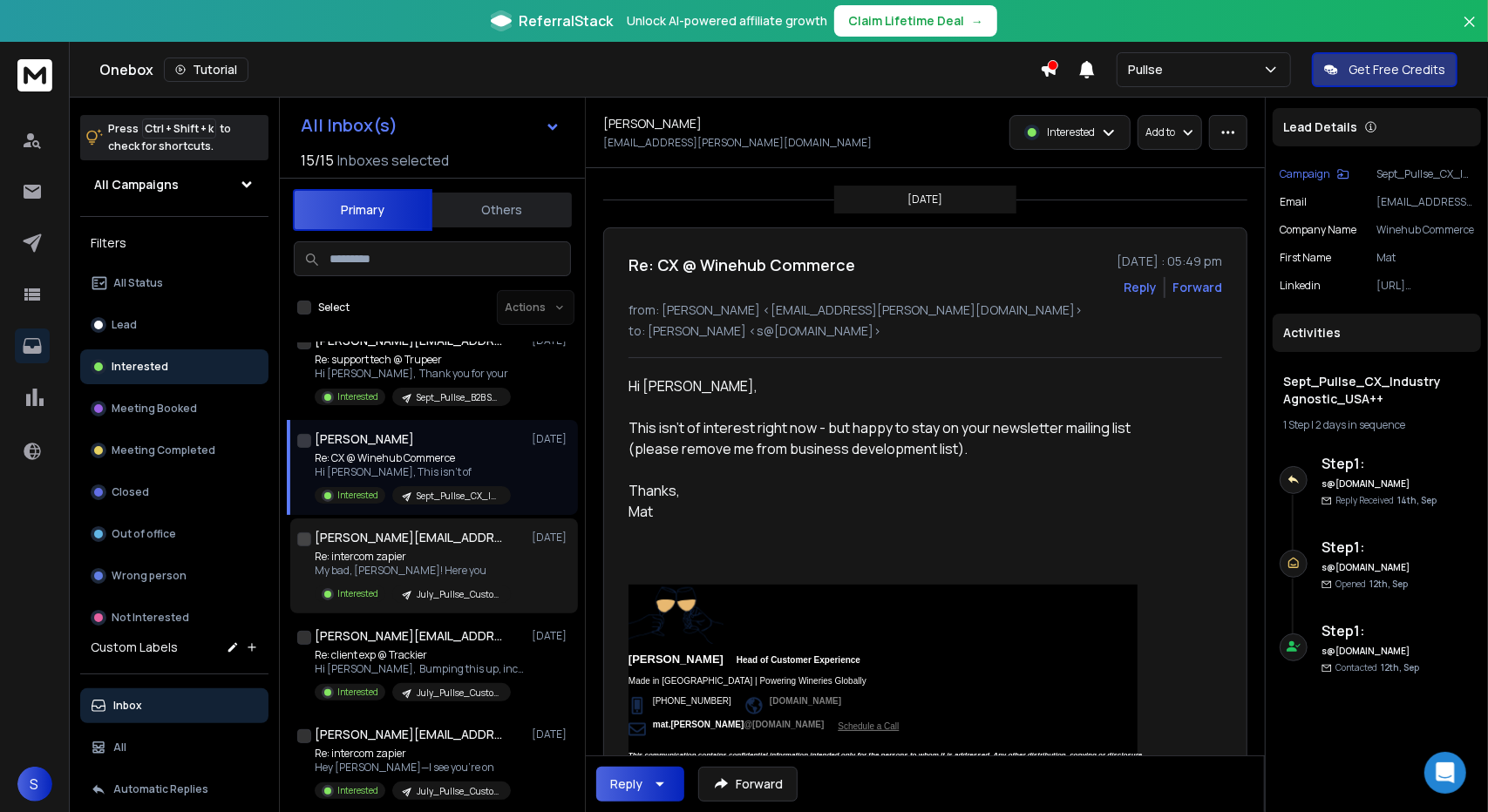
scroll to position [262, 0]
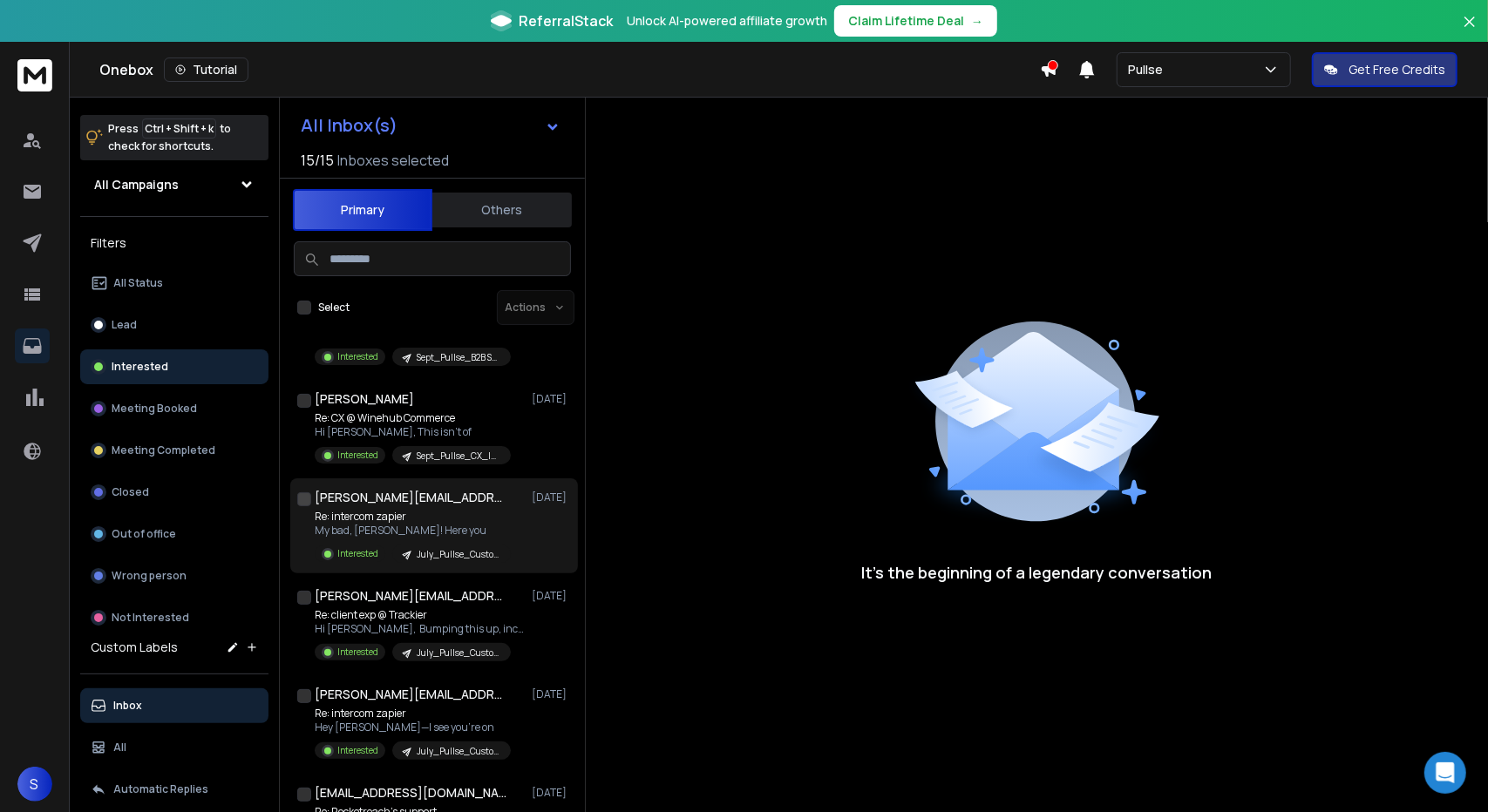
click at [451, 522] on p "Re: intercom zapier" at bounding box center [413, 517] width 196 height 13
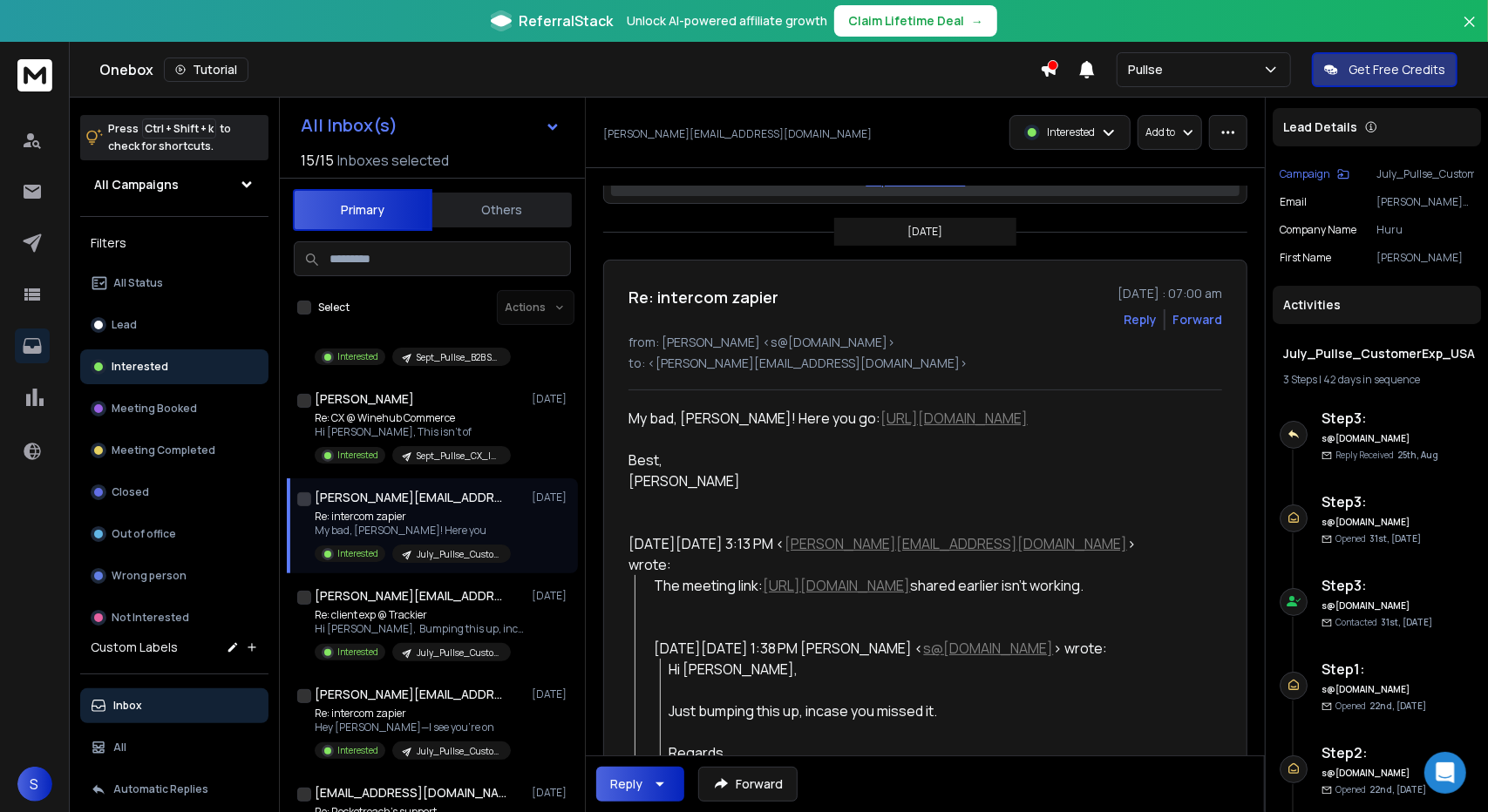
scroll to position [88, 0]
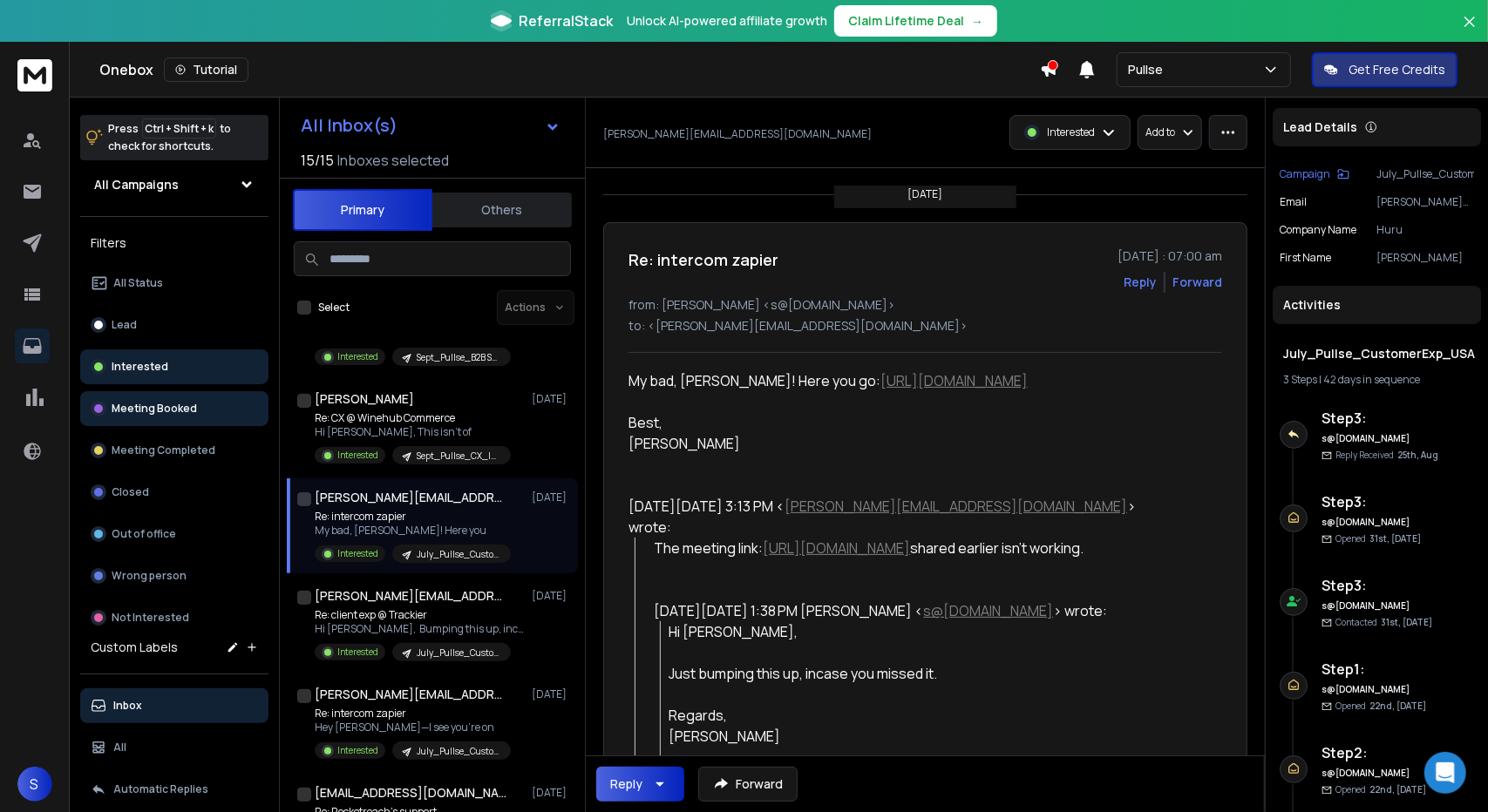
click at [144, 417] on button "Meeting Booked" at bounding box center [174, 409] width 189 height 35
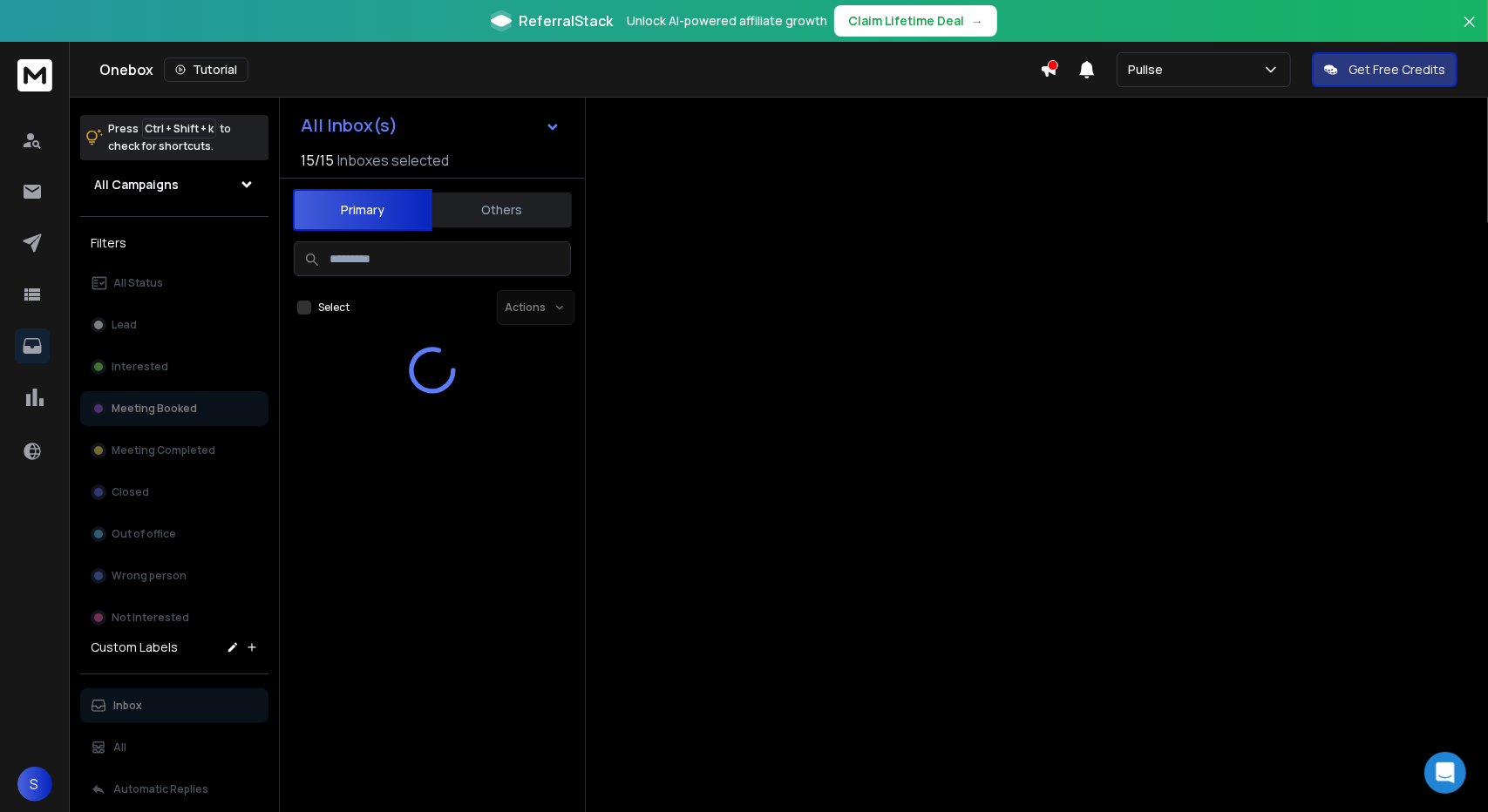
scroll to position [0, 0]
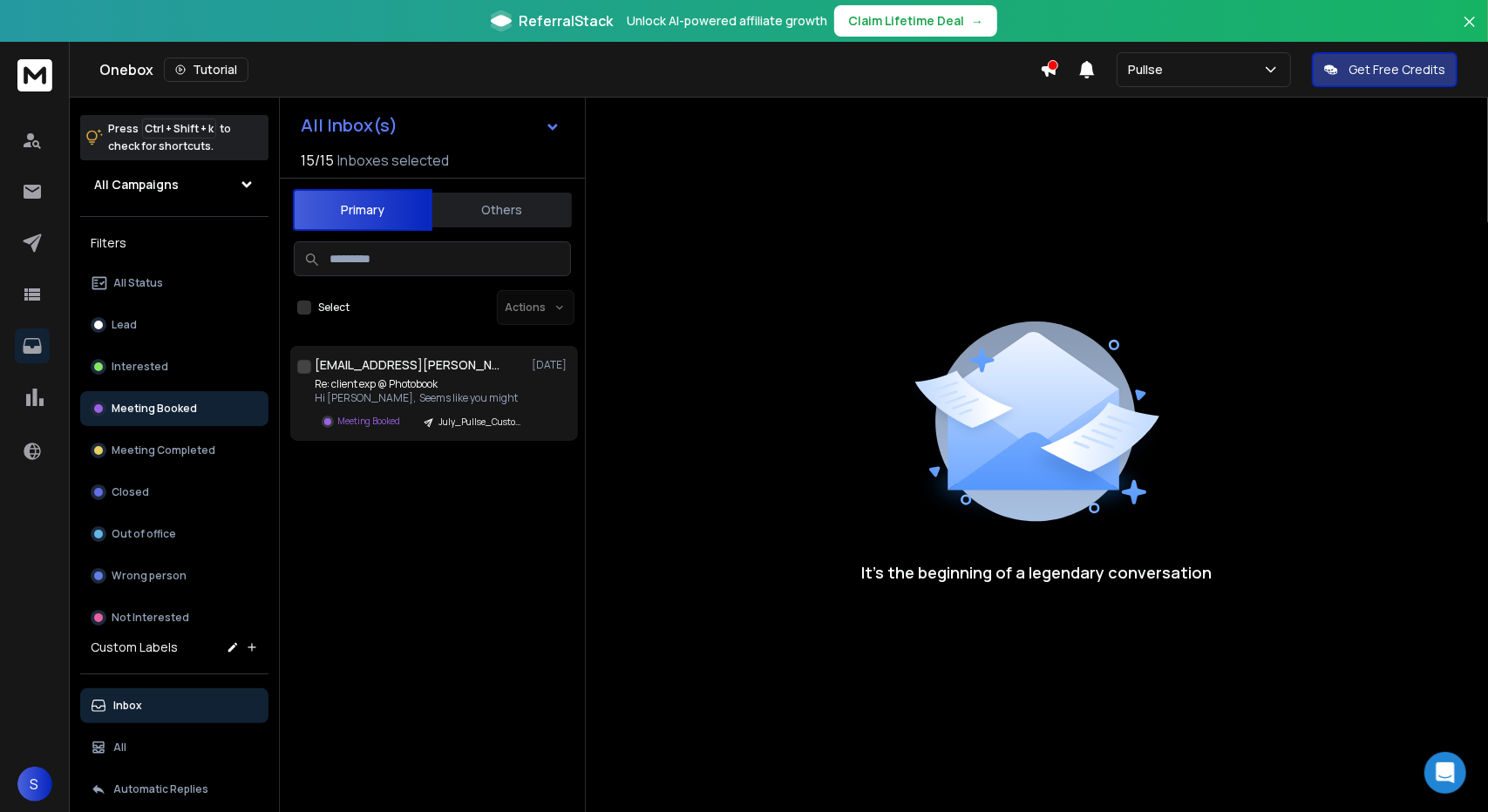
click at [399, 386] on p "Re: client exp @ Photobook" at bounding box center [419, 384] width 209 height 13
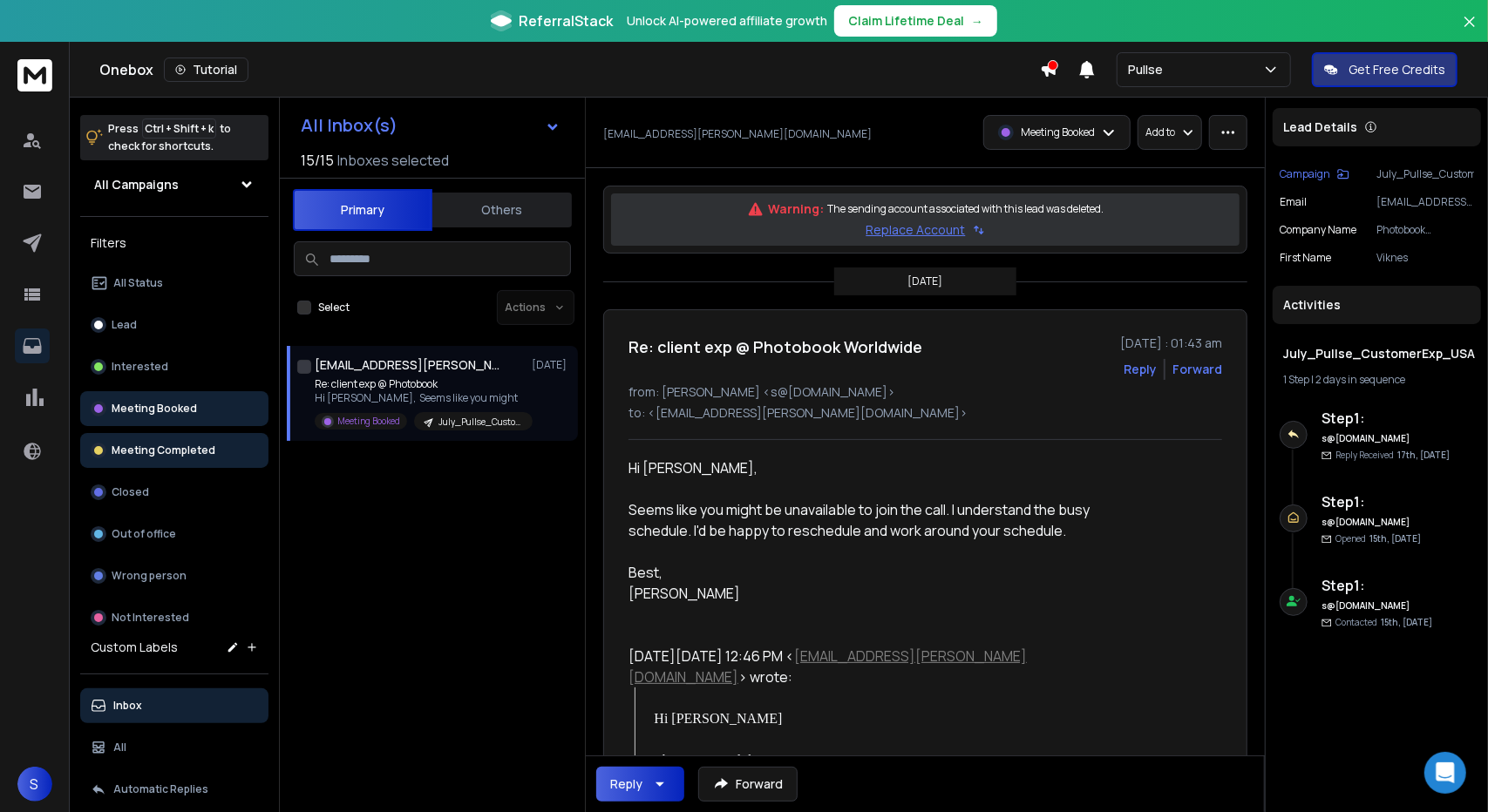
click at [156, 452] on p "Meeting Completed" at bounding box center [164, 450] width 104 height 13
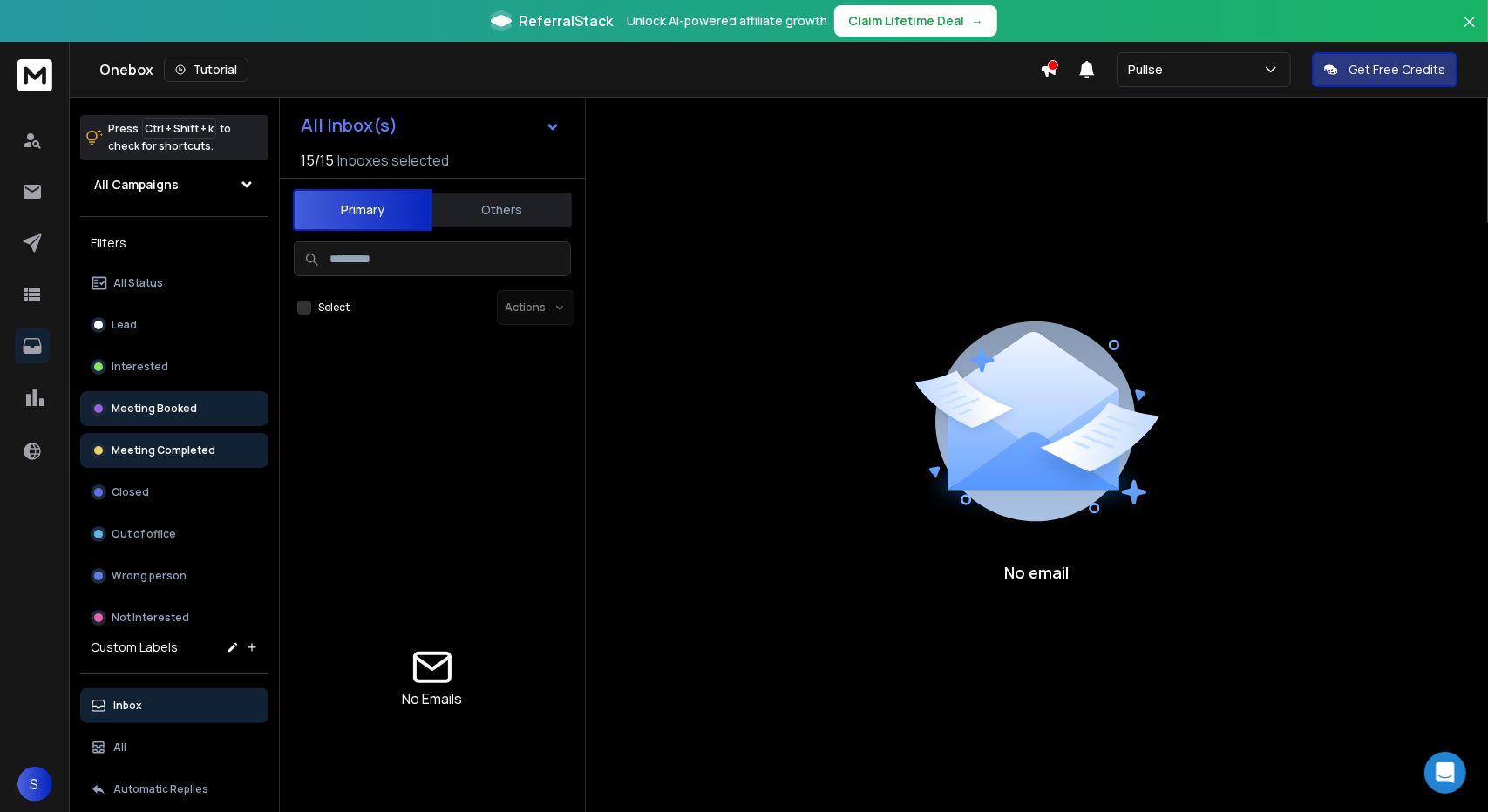
click at [156, 399] on button "Meeting Booked" at bounding box center [174, 409] width 189 height 35
